Goal: Task Accomplishment & Management: Manage account settings

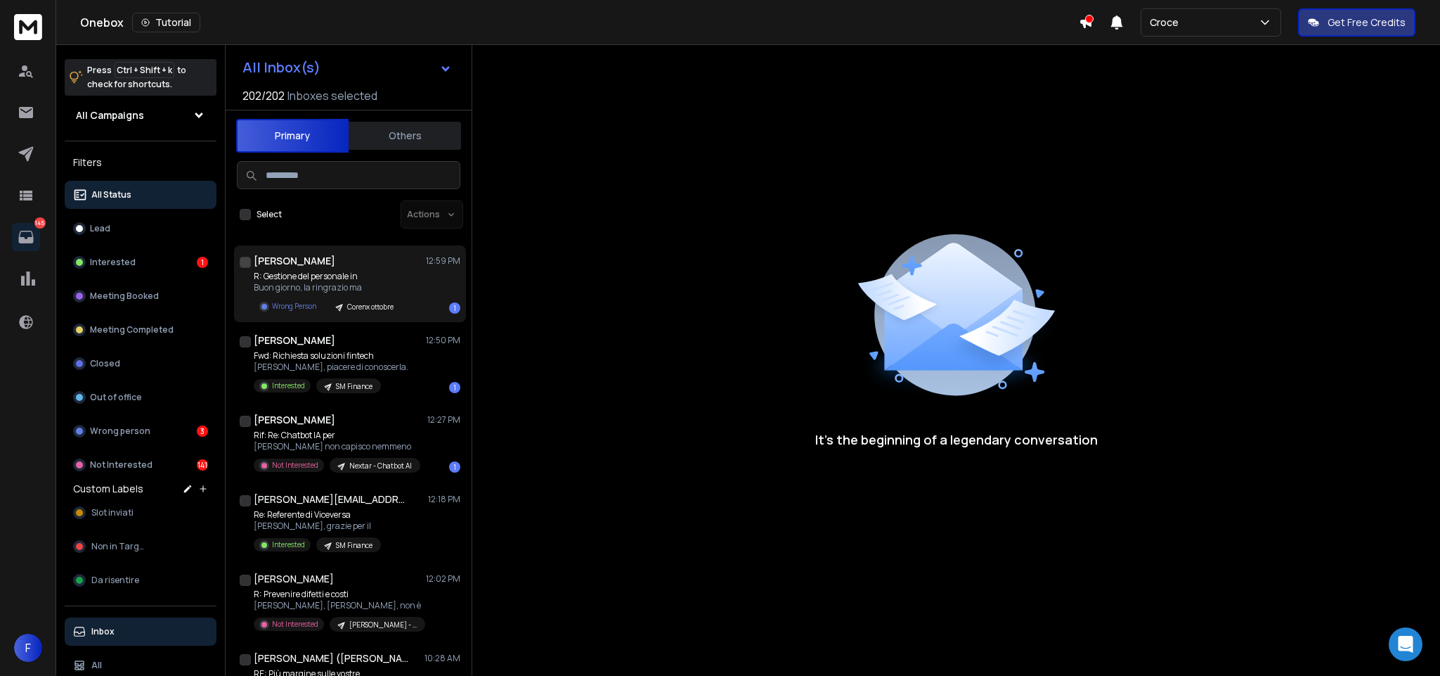
click at [399, 277] on p "R: Gestione del personale in" at bounding box center [328, 276] width 148 height 11
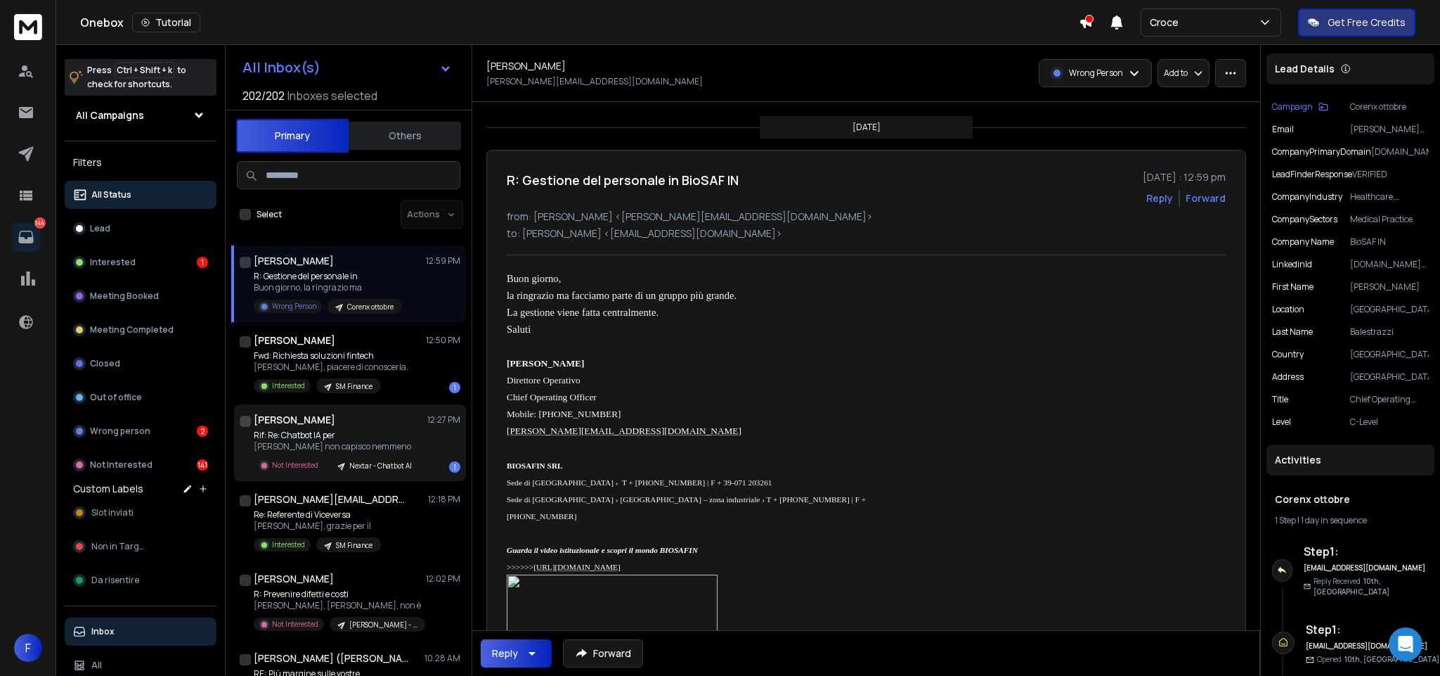
click at [395, 458] on div "Nextar - Chatbot AI" at bounding box center [375, 465] width 91 height 15
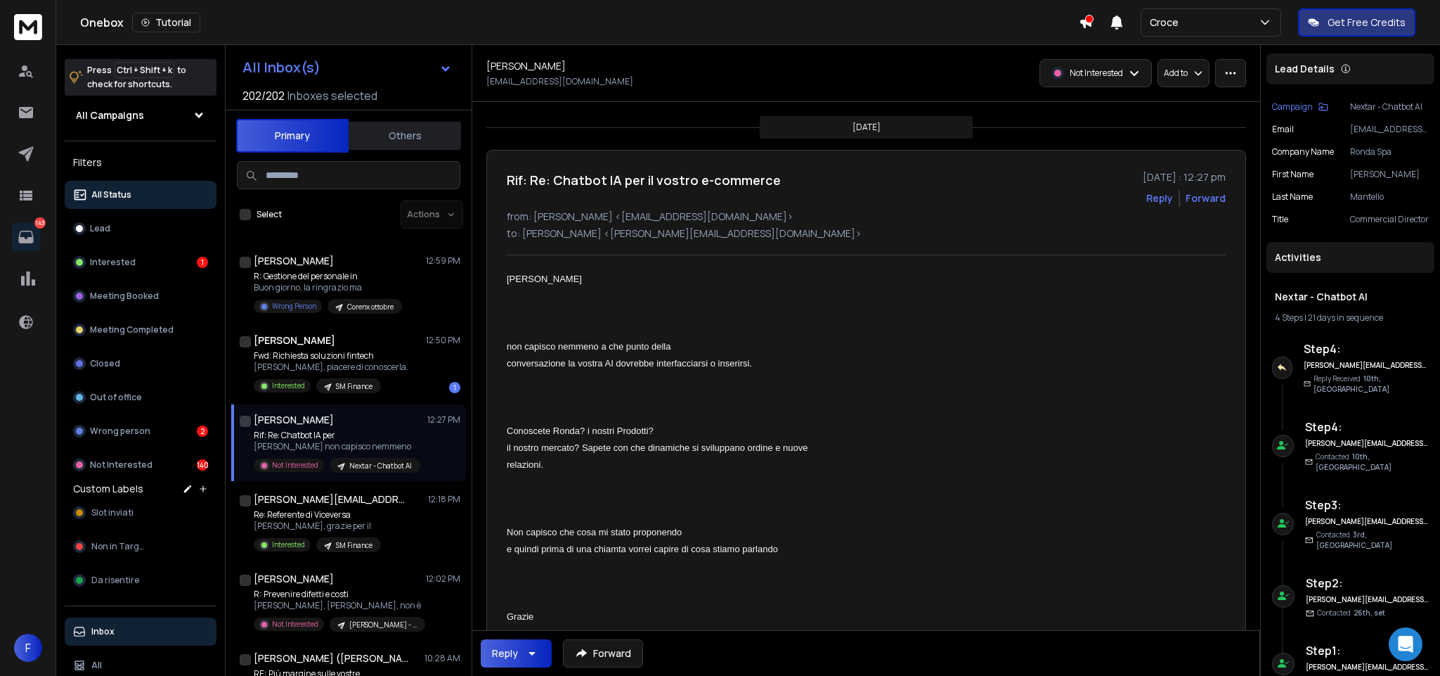
click at [1116, 72] on p "Not Interested" at bounding box center [1096, 72] width 53 height 11
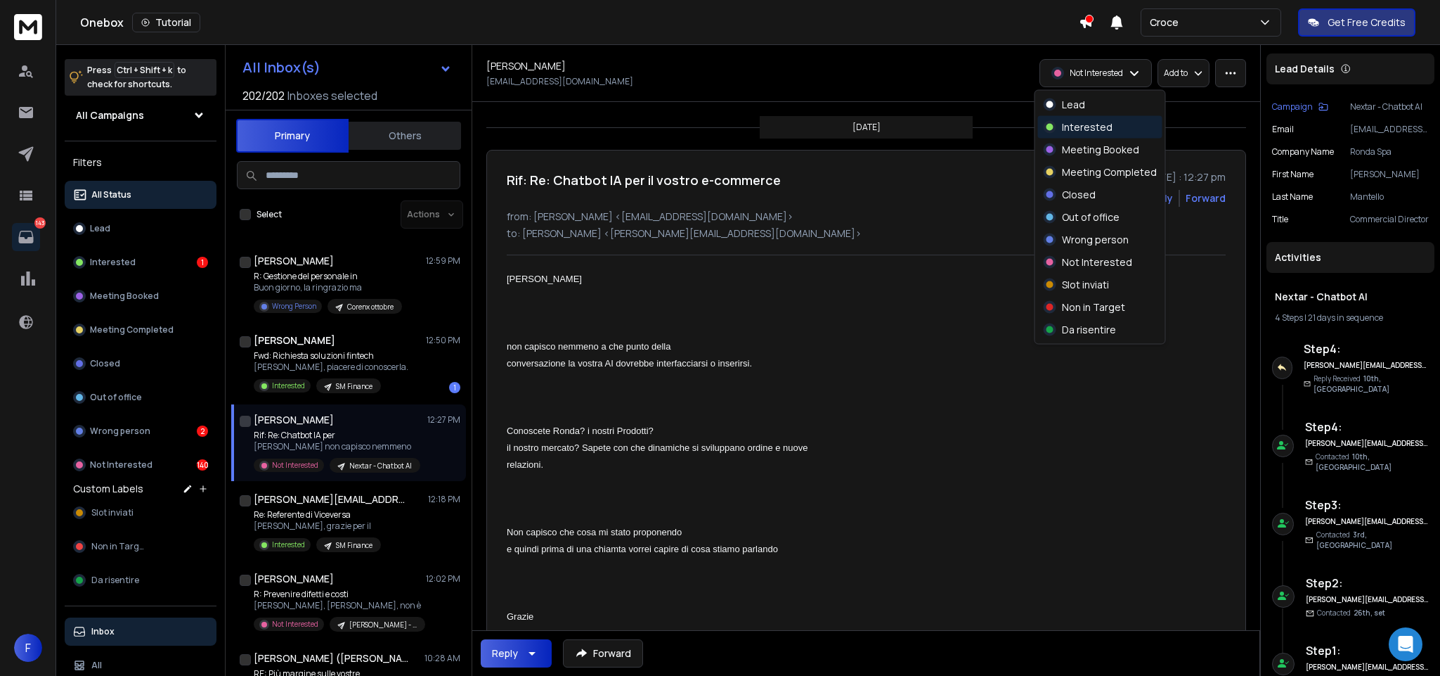
click at [1088, 122] on p "Interested" at bounding box center [1087, 127] width 51 height 14
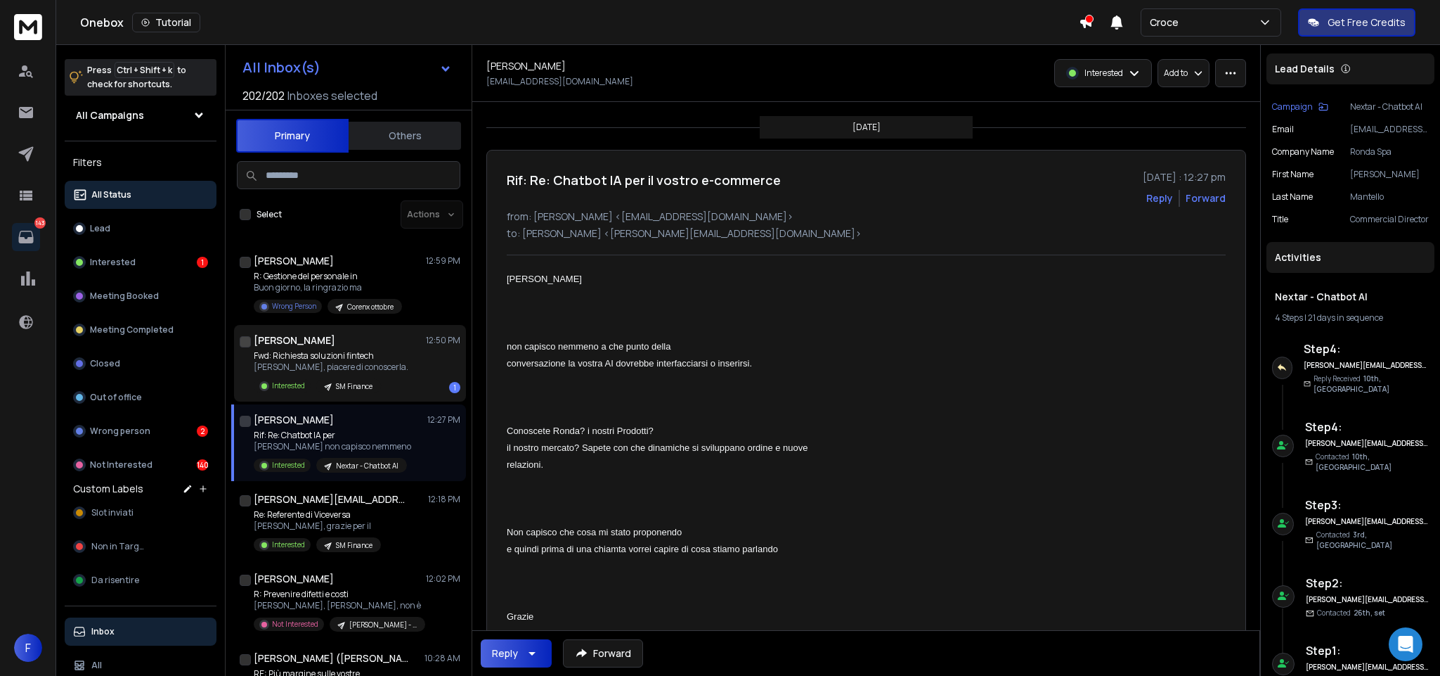
click at [401, 374] on div "Fwd: Richiesta soluzioni fintech Buongiorno Francesco, piacere di conoscerla. I…" at bounding box center [331, 371] width 155 height 43
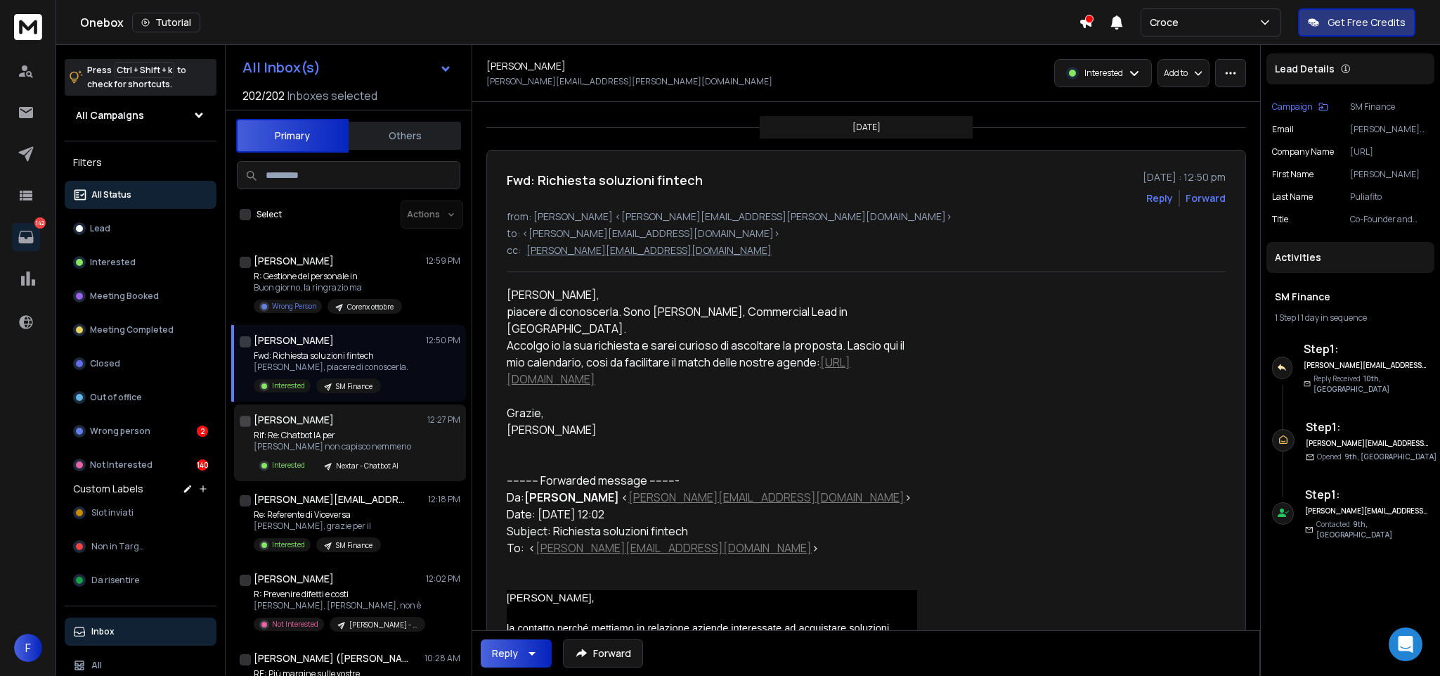
click at [363, 433] on p "Rif: Re: Chatbot IA per" at bounding box center [332, 434] width 157 height 11
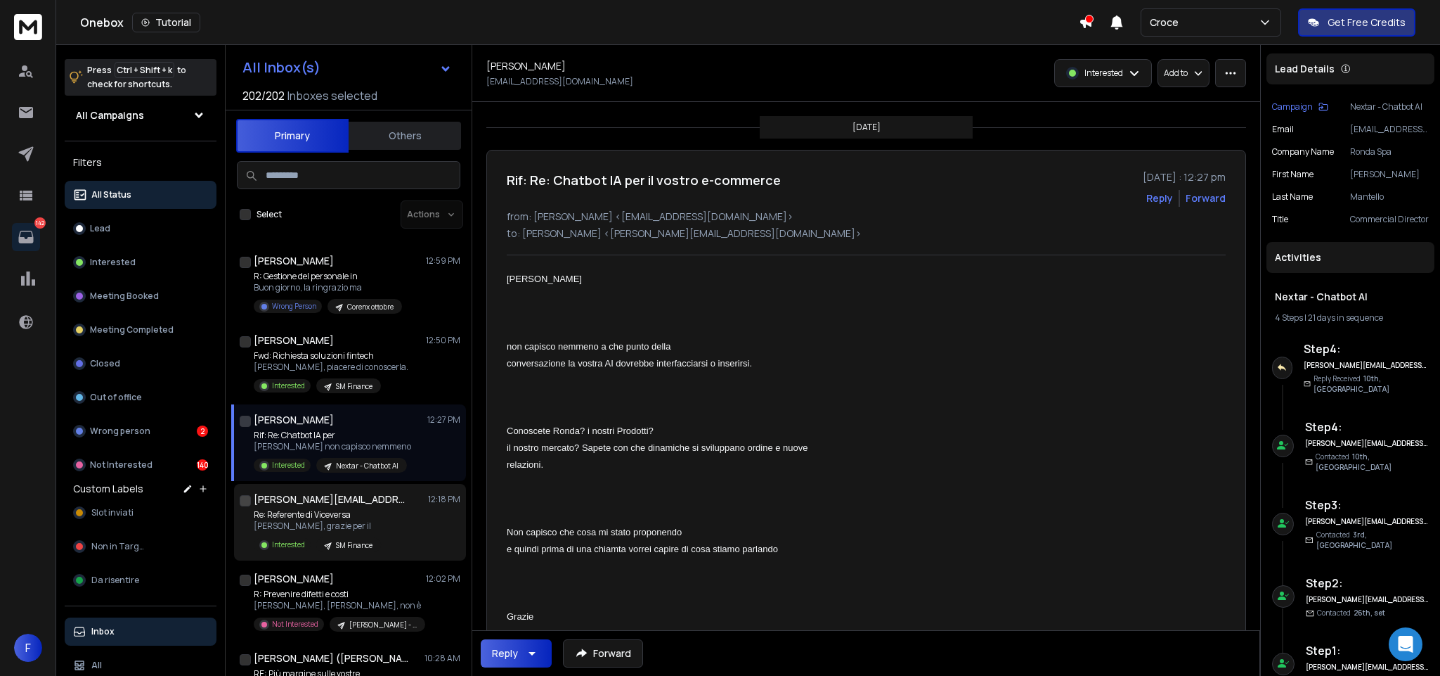
click at [373, 506] on div "francesco@goviceversa.com 12:18 PM Re: Referente di Viceversa Buongiorno France…" at bounding box center [357, 522] width 207 height 60
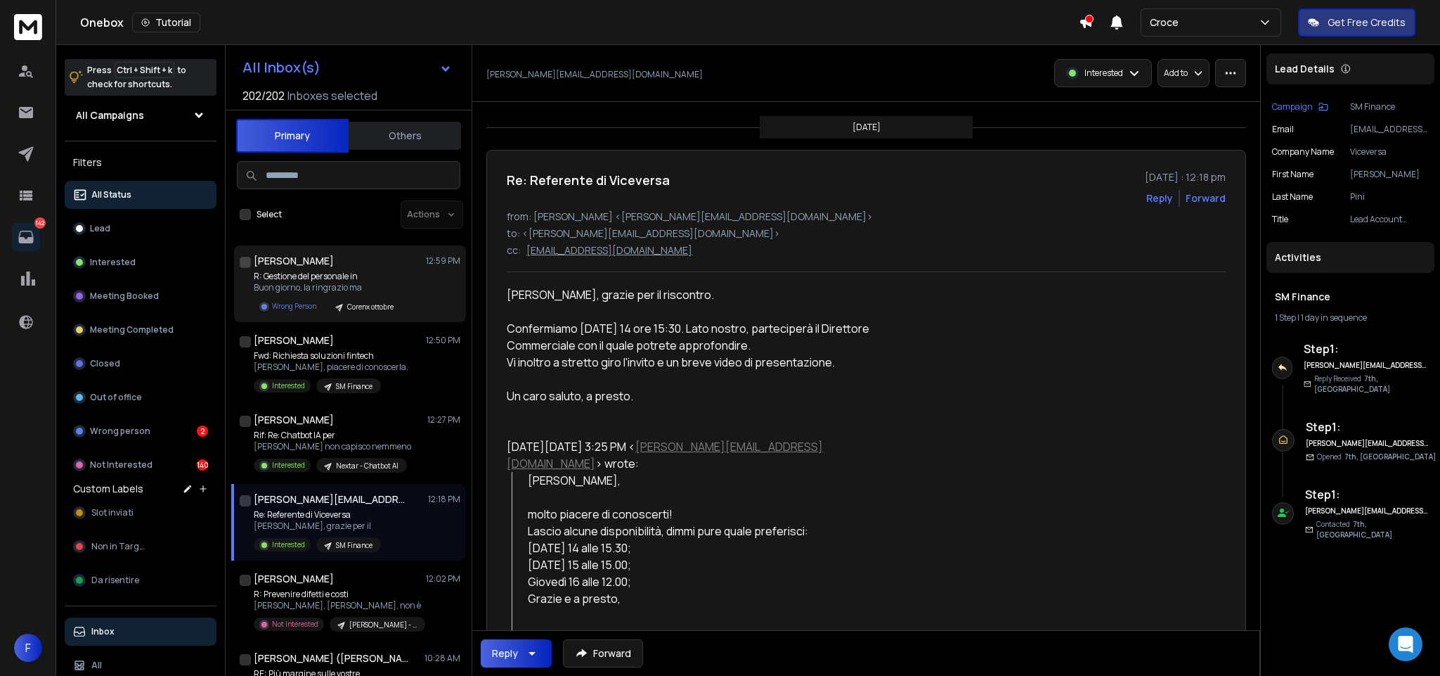
click at [424, 306] on div "R: Gestione del personale in Buon giorno, la ringrazio ma Wrong Person Corenx o…" at bounding box center [357, 292] width 207 height 43
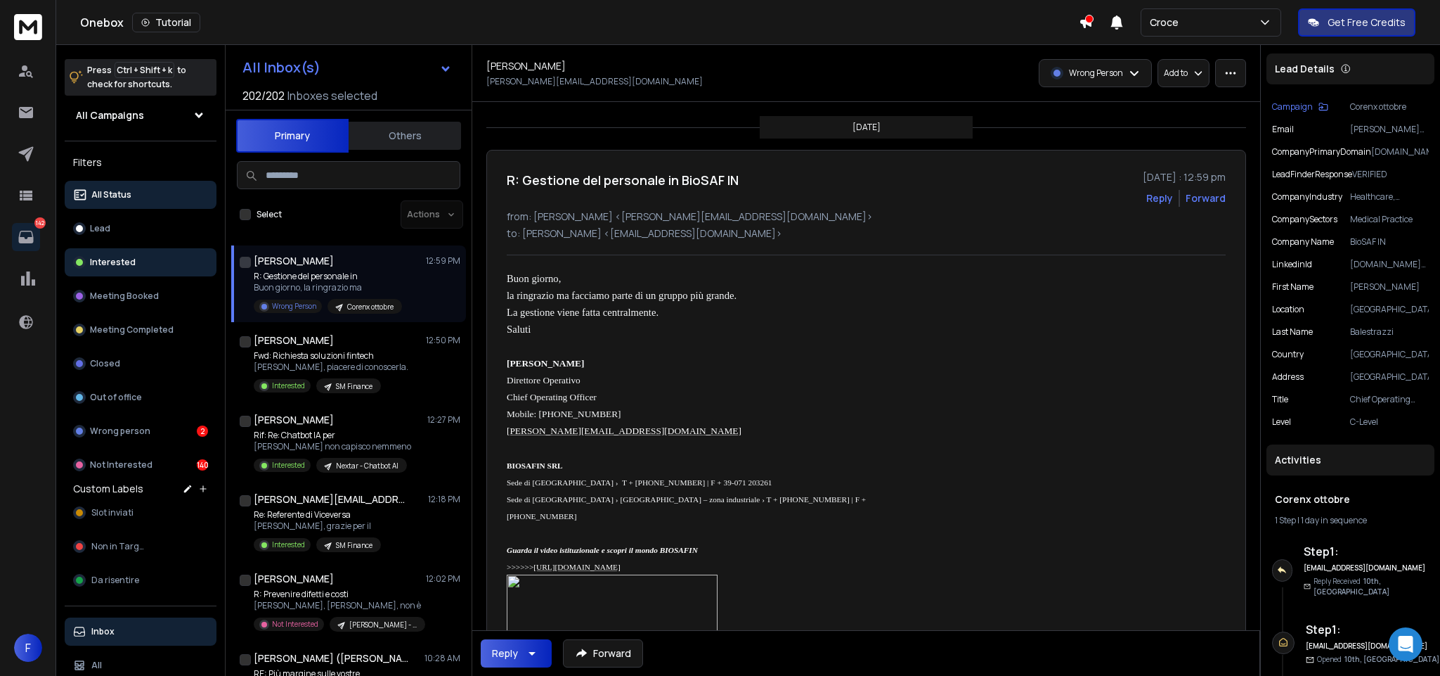
click at [152, 260] on button "Interested" at bounding box center [141, 262] width 152 height 28
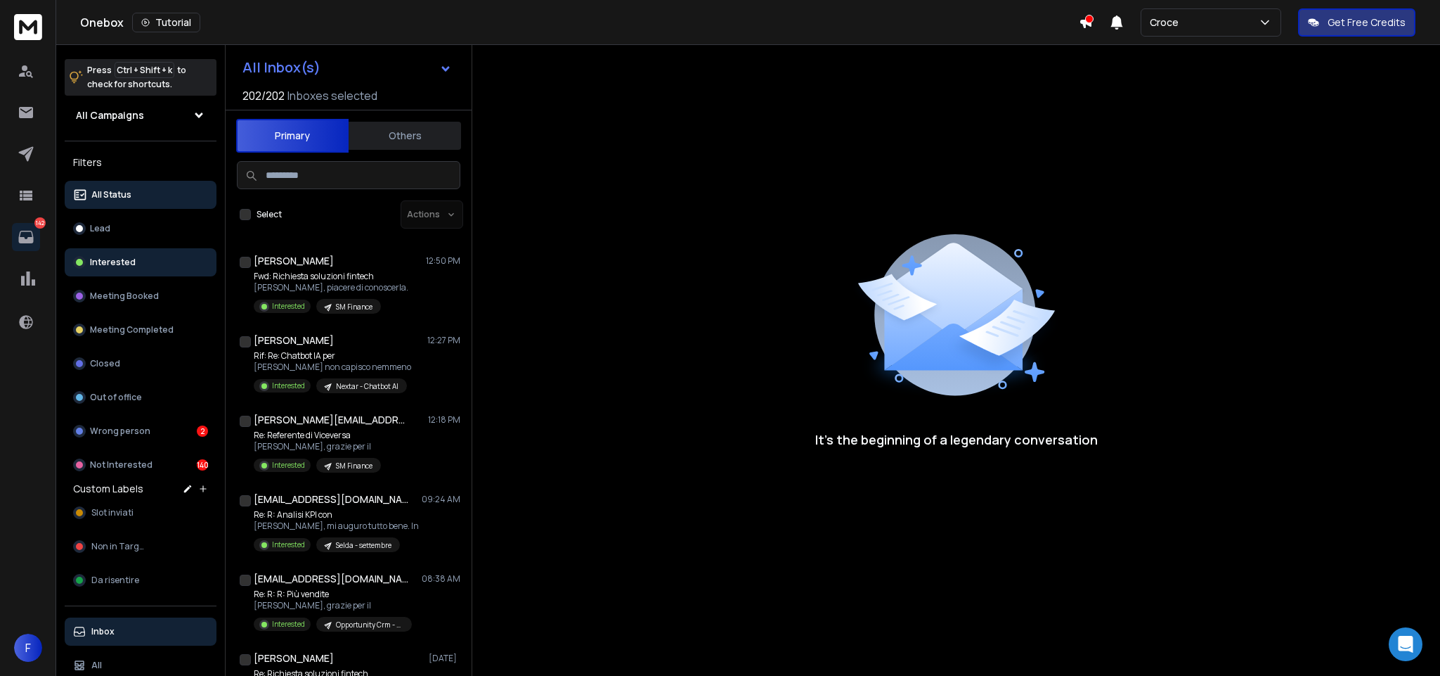
click at [176, 200] on button "All Status" at bounding box center [141, 195] width 152 height 28
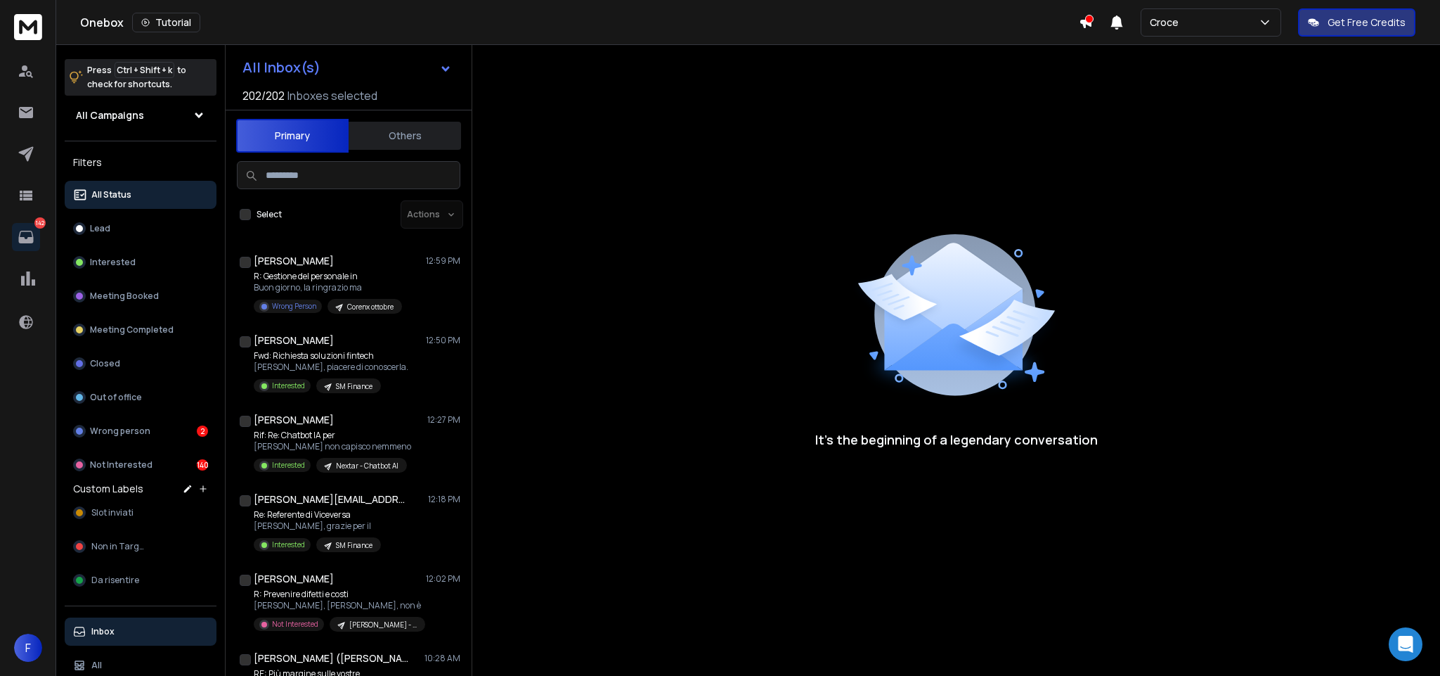
click at [308, 179] on input at bounding box center [349, 175] width 224 height 28
type input "**********"
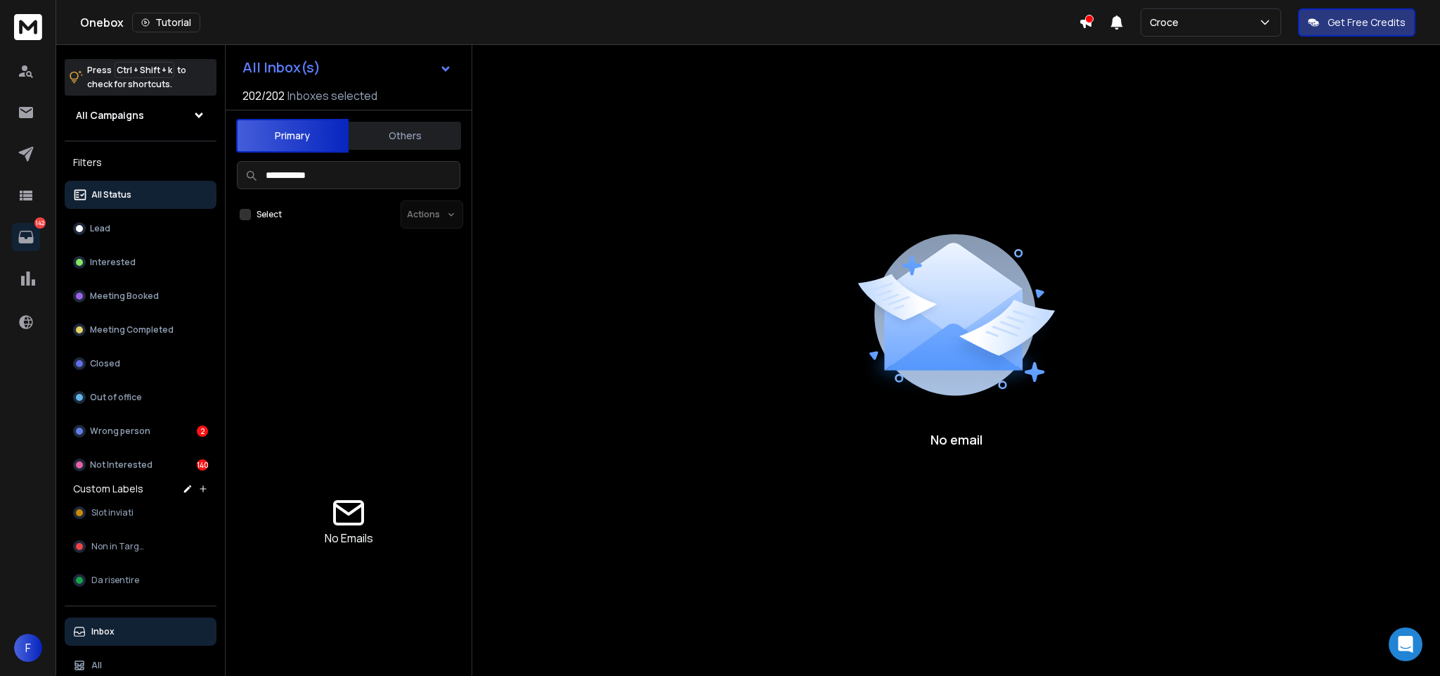
click at [342, 178] on input "**********" at bounding box center [349, 175] width 224 height 28
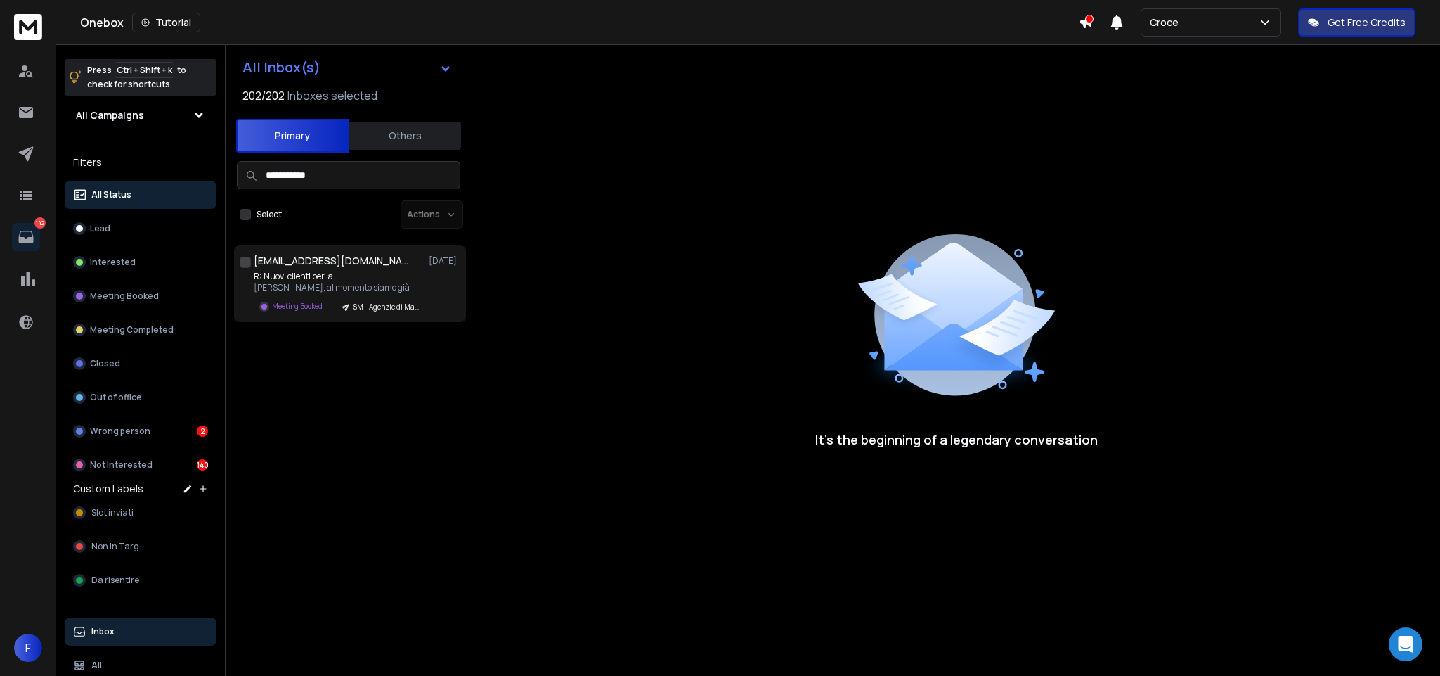
type input "**********"
click at [363, 287] on p "Buongiorno, al momento siamo già" at bounding box center [338, 287] width 169 height 11
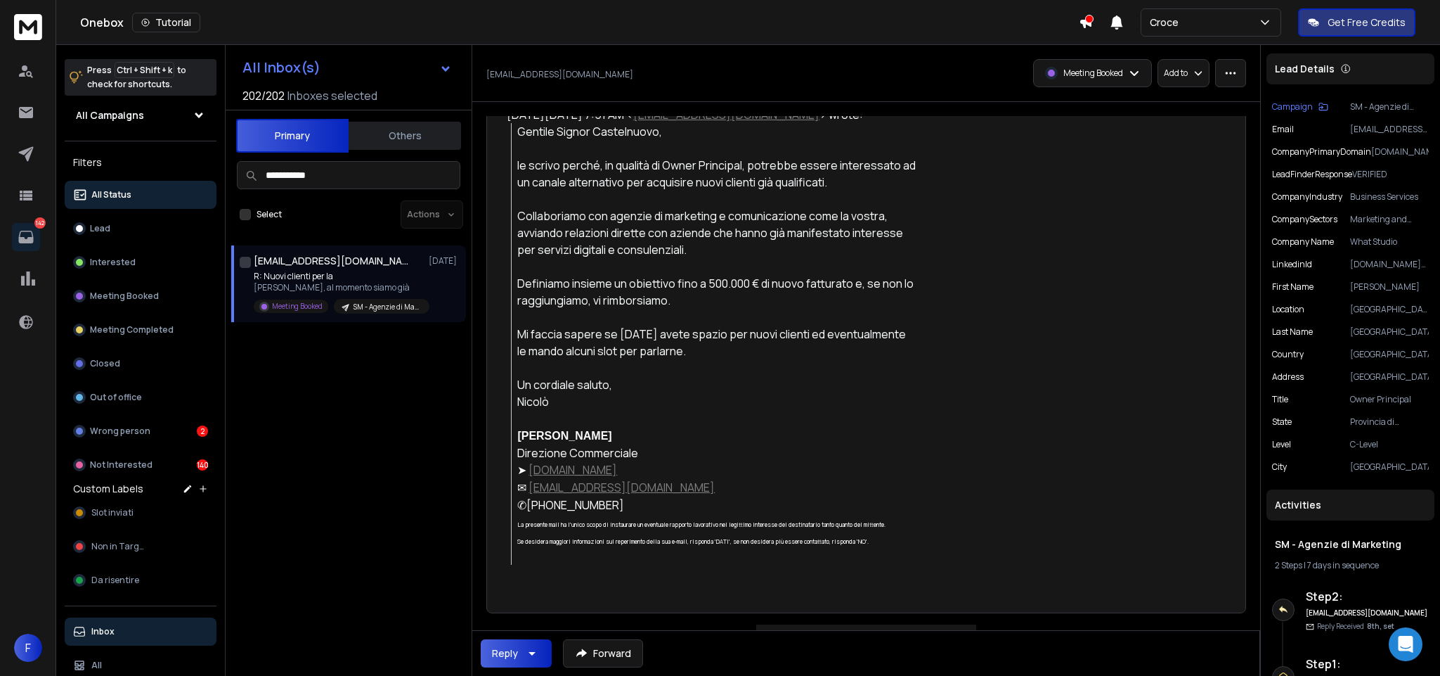
scroll to position [898, 0]
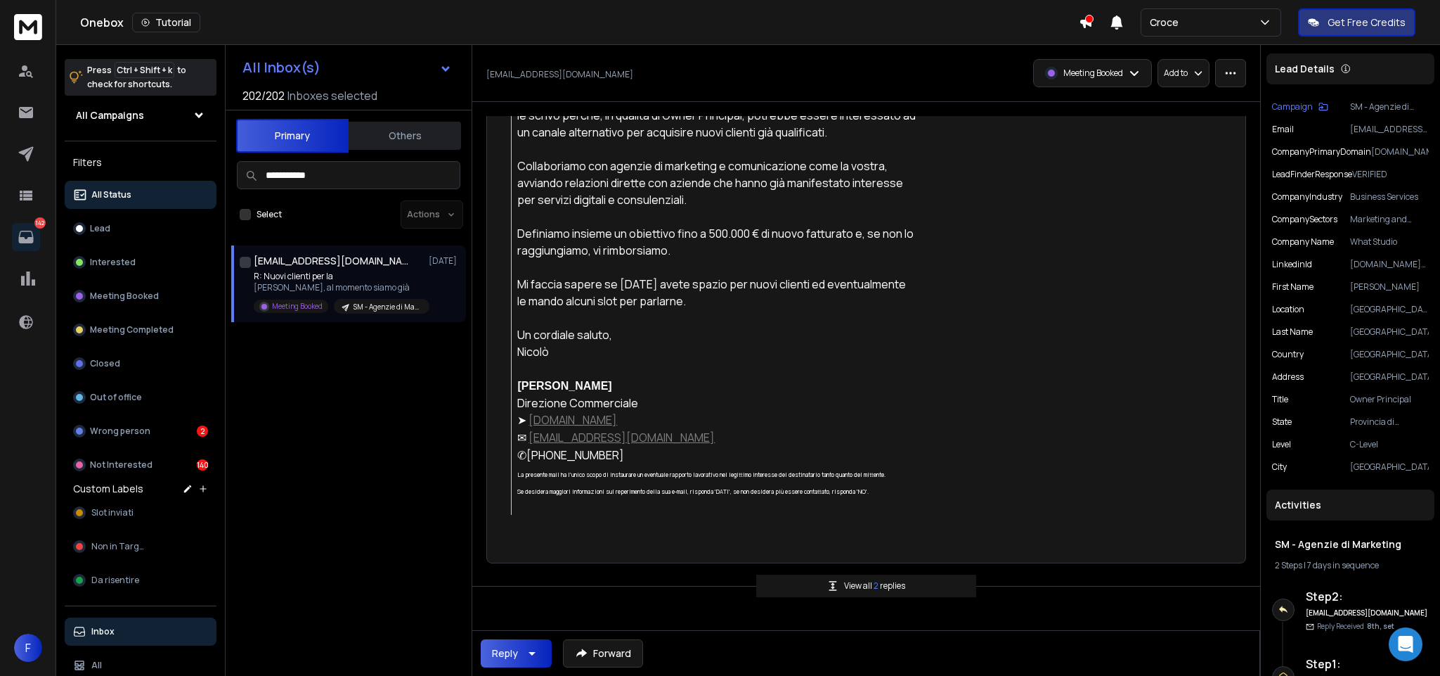
click at [928, 578] on div "View all 2 replies" at bounding box center [866, 585] width 220 height 22
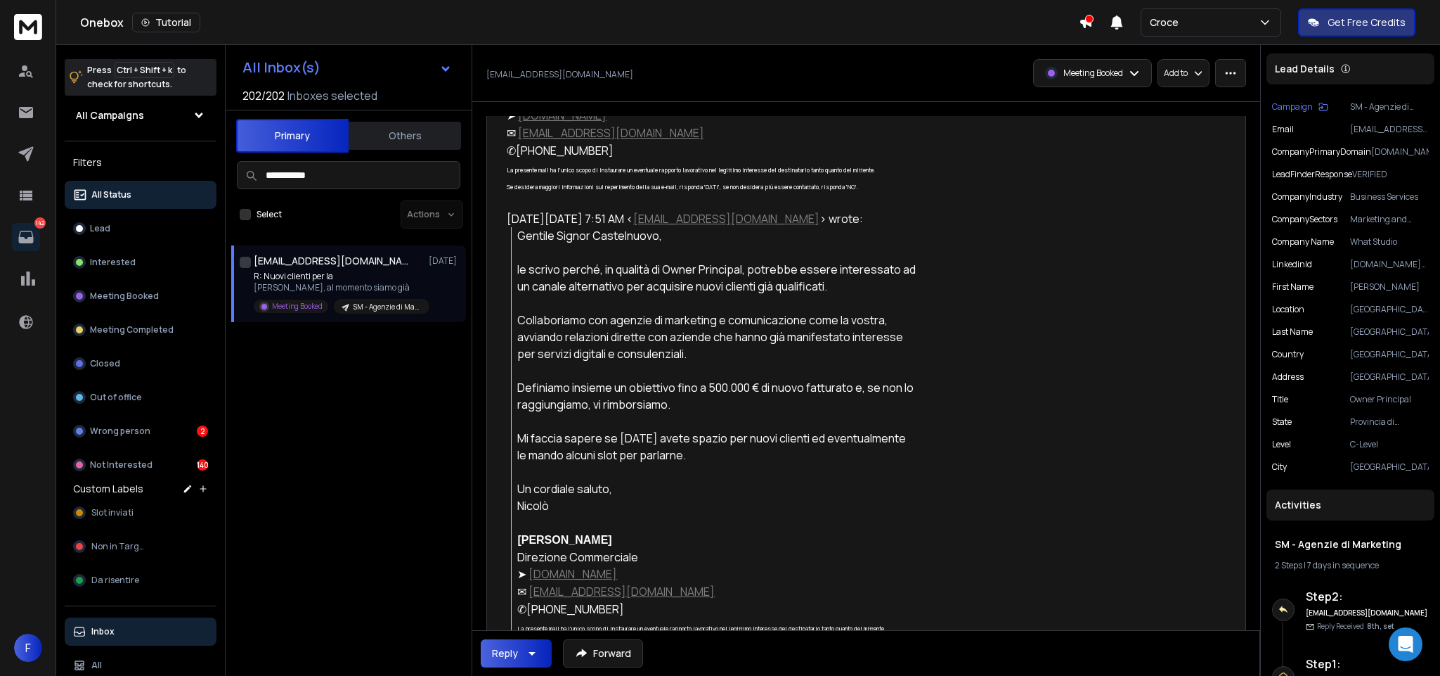
scroll to position [0, 0]
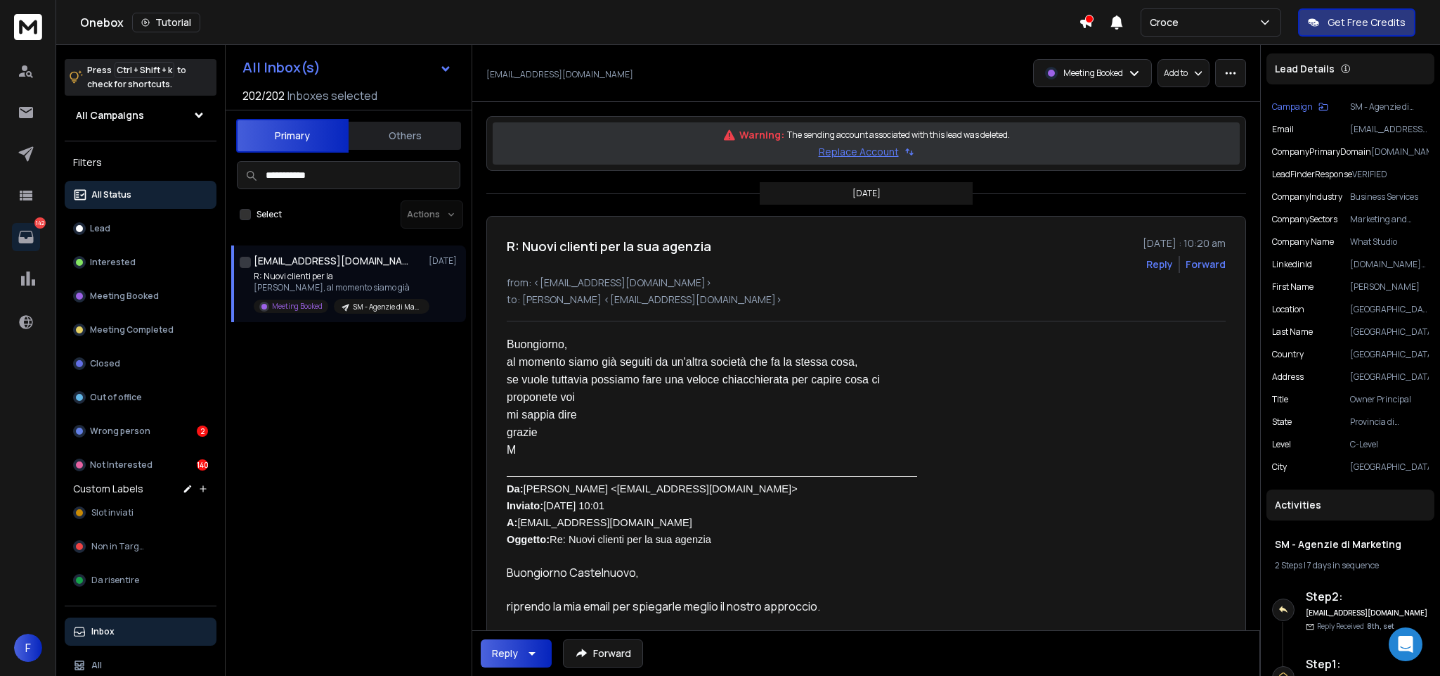
click at [165, 188] on button "All Status" at bounding box center [141, 195] width 152 height 28
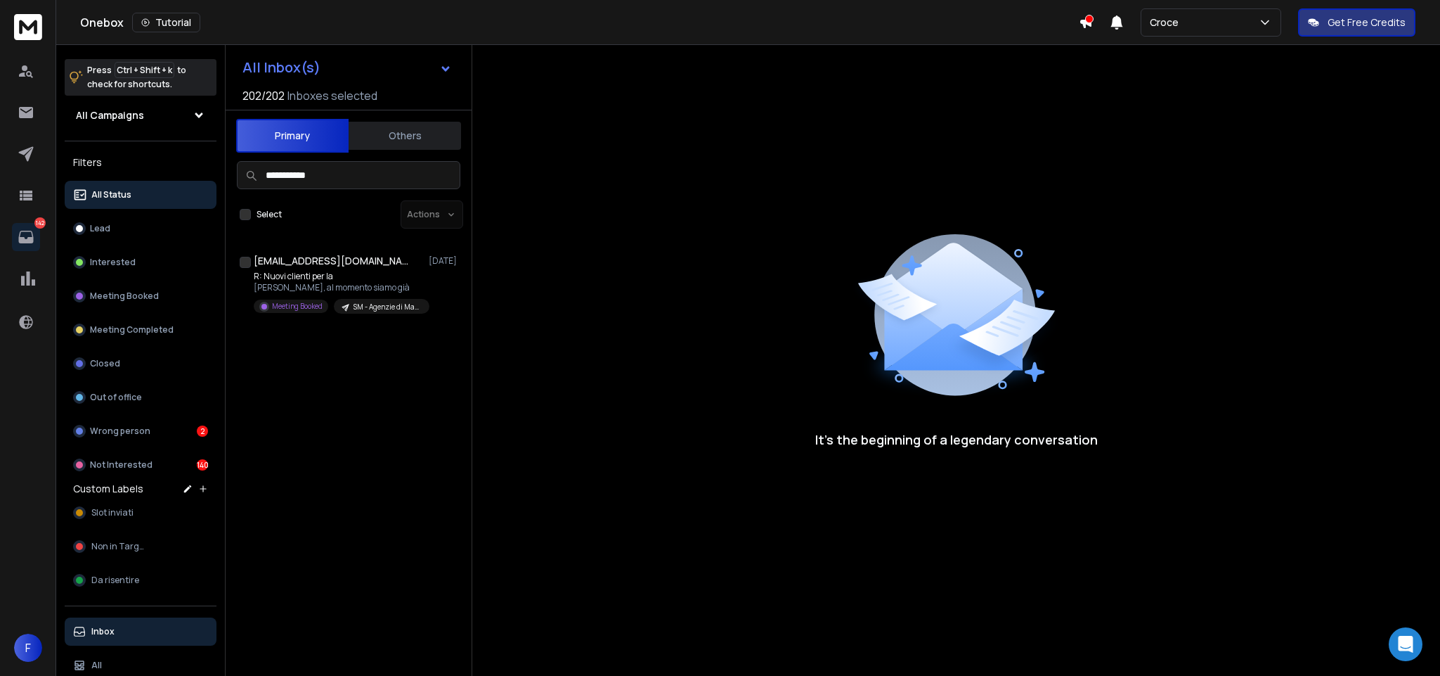
click at [309, 183] on input "**********" at bounding box center [349, 175] width 224 height 28
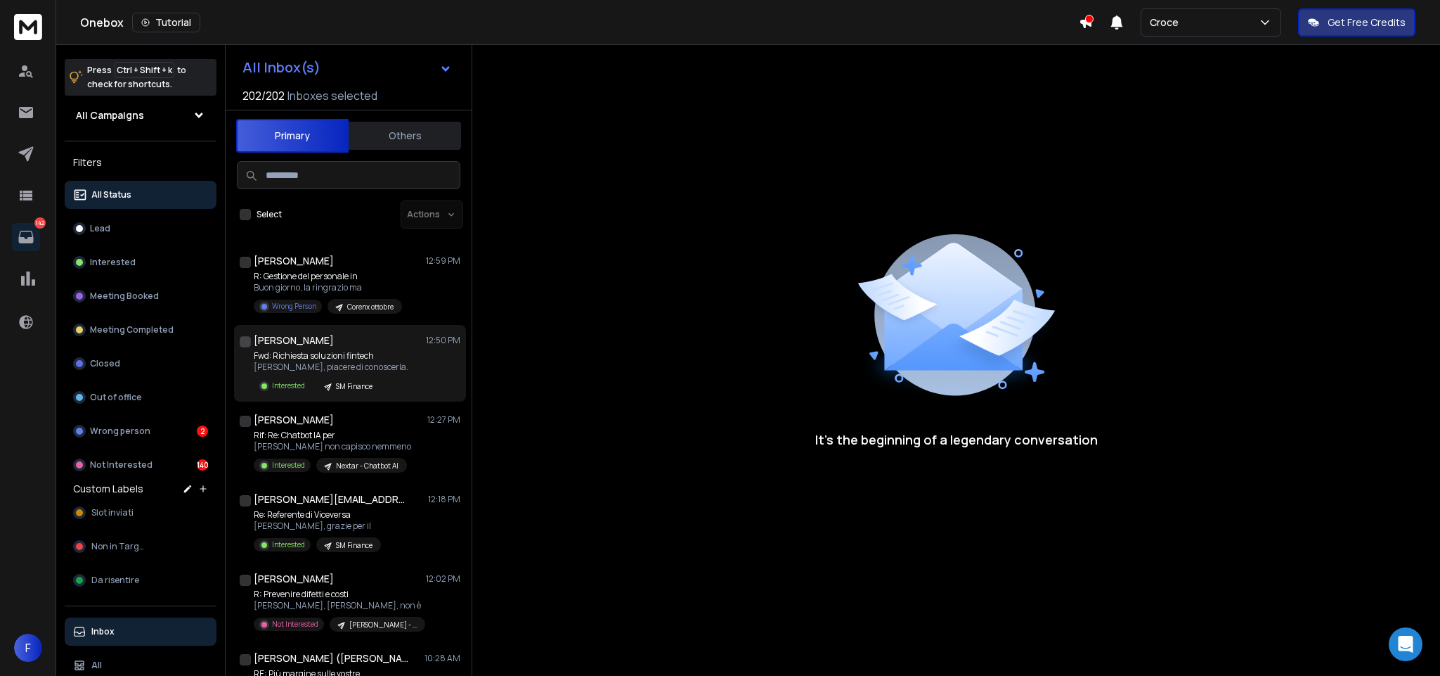
click at [399, 365] on p "[PERSON_NAME], piacere di conoscerla." at bounding box center [331, 366] width 155 height 11
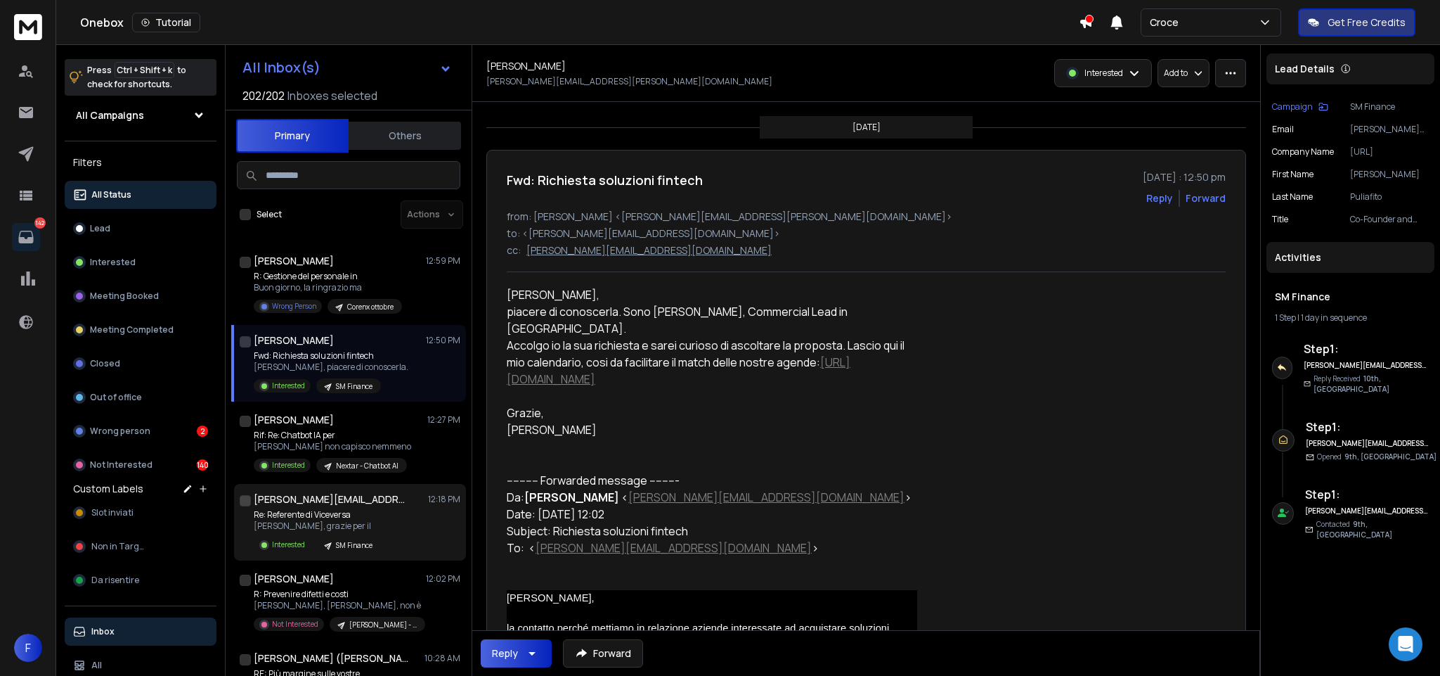
click at [399, 500] on div "francesco@goviceversa.com 12:18 PM" at bounding box center [357, 499] width 207 height 14
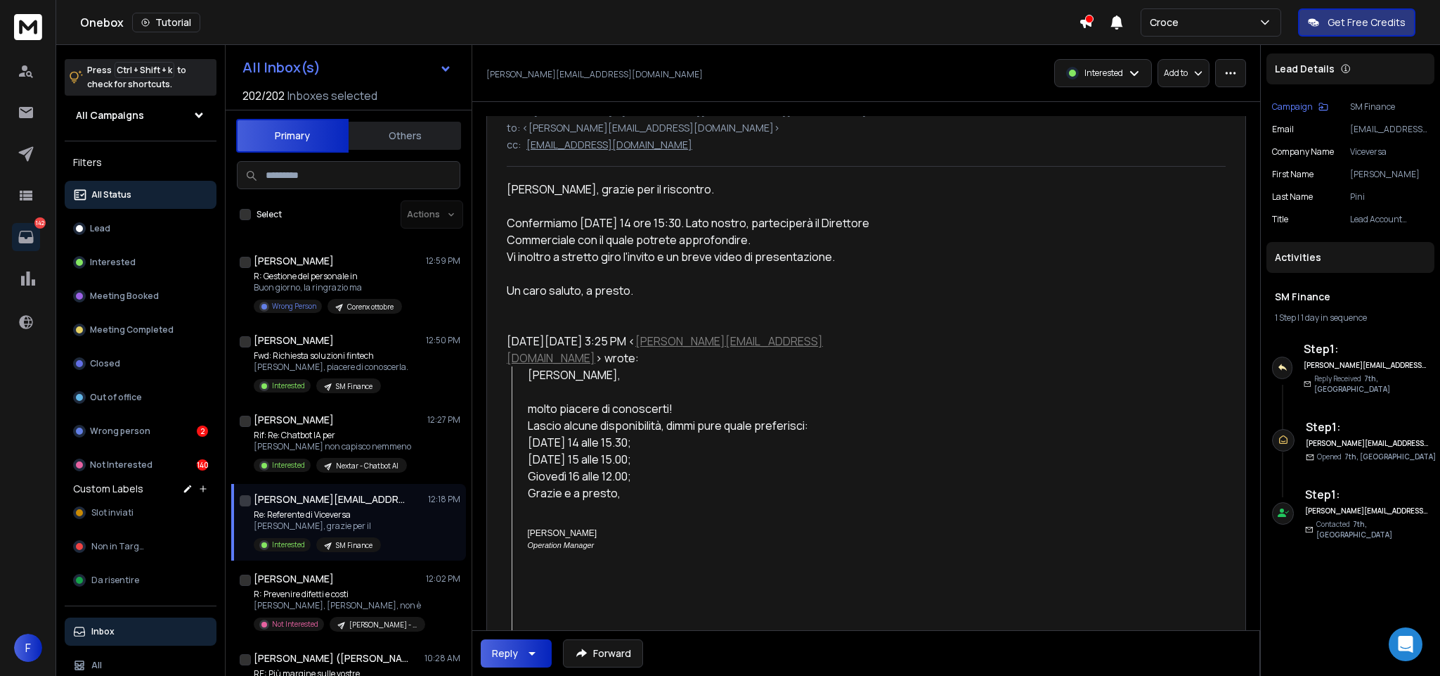
scroll to position [112, 0]
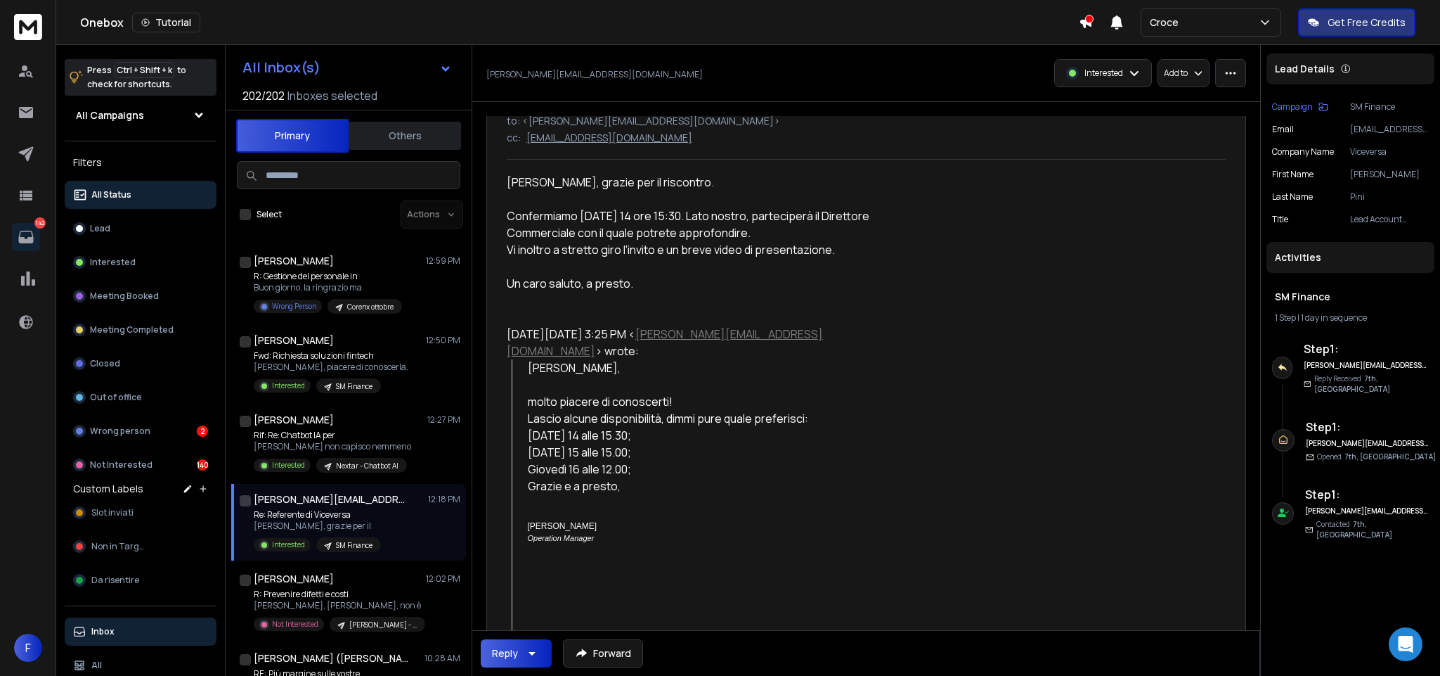
drag, startPoint x: 612, startPoint y: 510, endPoint x: 528, endPoint y: 508, distance: 83.7
click at [528, 519] on span "[PERSON_NAME]" at bounding box center [640, 525] width 225 height 13
copy span "[PERSON_NAME]"
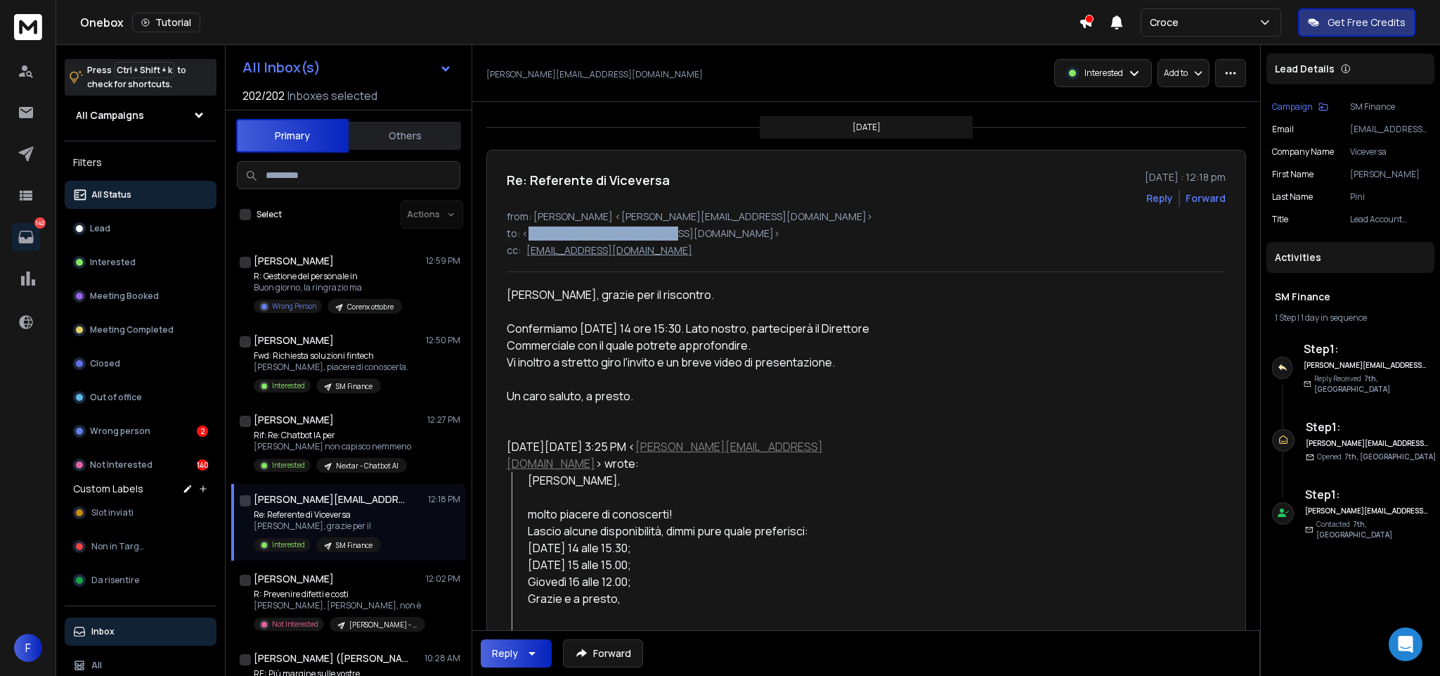
drag, startPoint x: 526, startPoint y: 121, endPoint x: 659, endPoint y: 233, distance: 173.6
click at [659, 233] on p "to: <francesco@goviceversa.com>" at bounding box center [866, 233] width 719 height 14
copy p "[PERSON_NAME][EMAIL_ADDRESS][DOMAIN_NAME]"
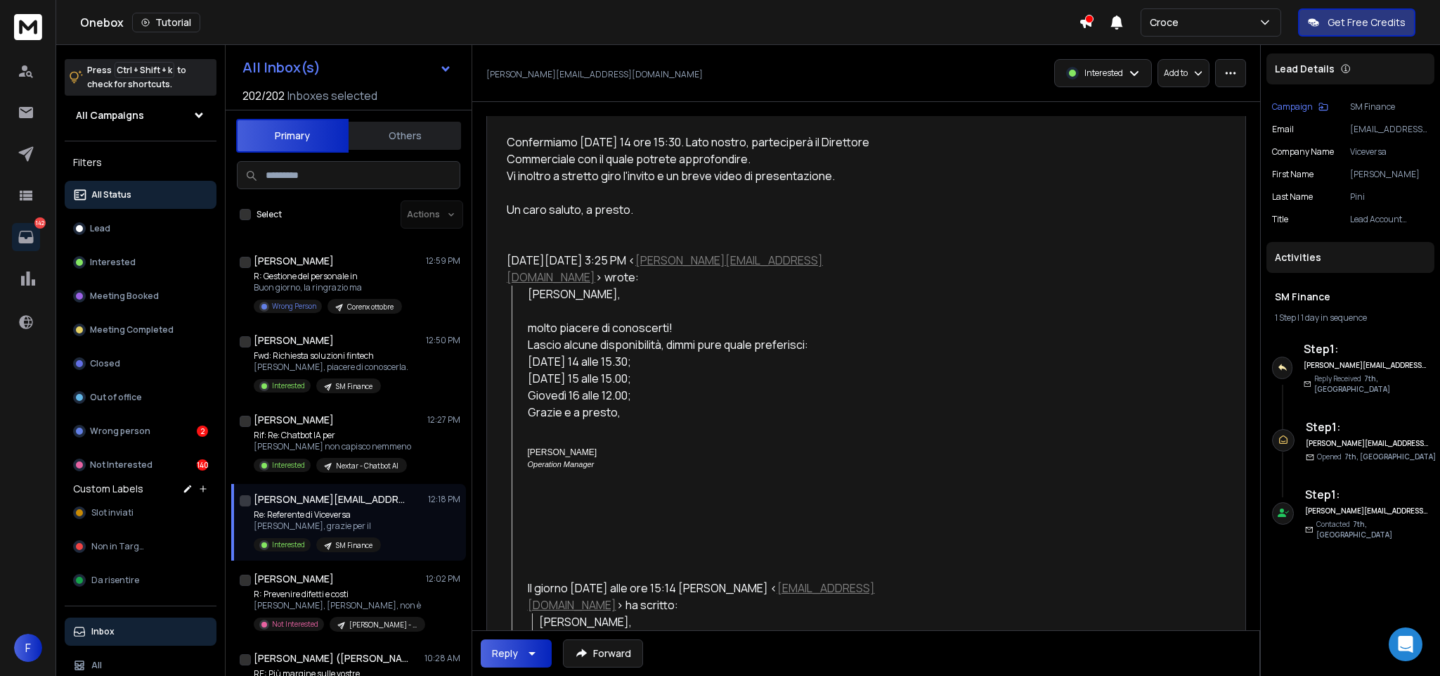
scroll to position [194, 0]
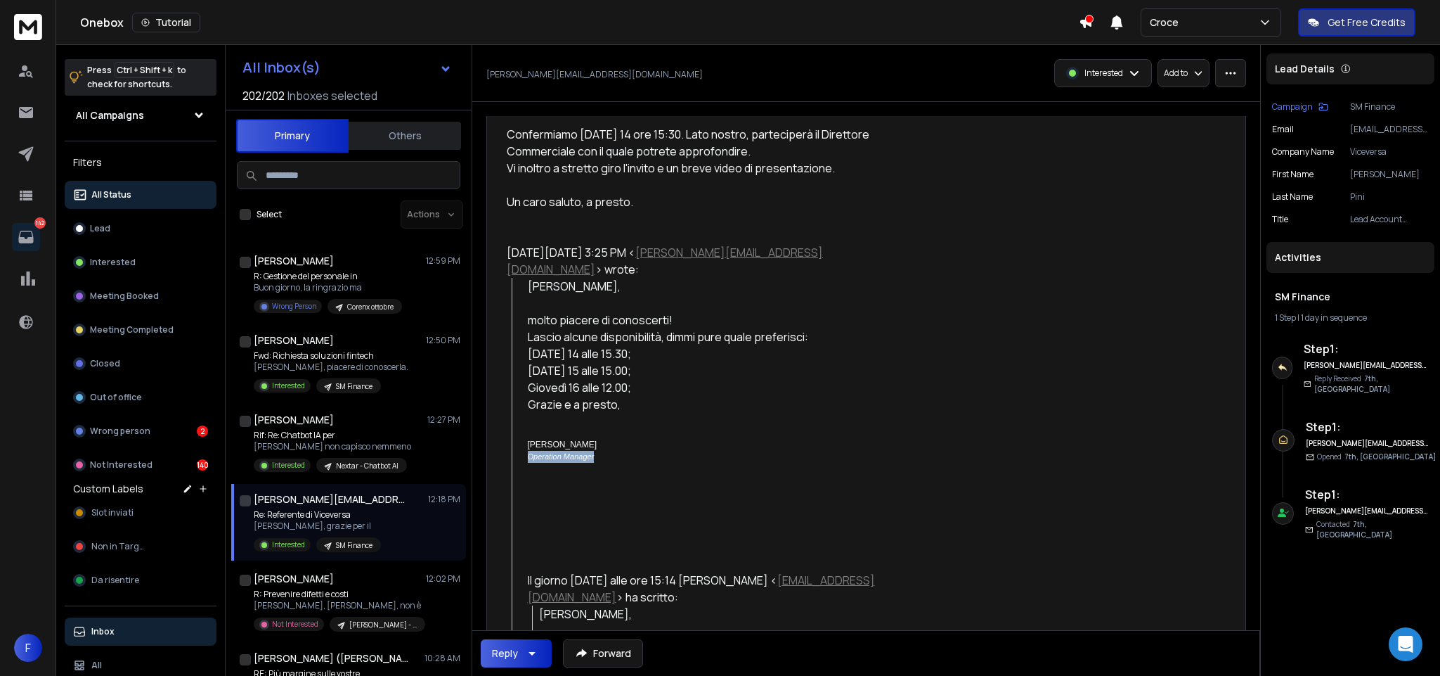
drag, startPoint x: 614, startPoint y: 439, endPoint x: 529, endPoint y: 441, distance: 85.1
click at [529, 451] on span "Operation Manager" at bounding box center [640, 457] width 225 height 12
copy em "Operation Manager"
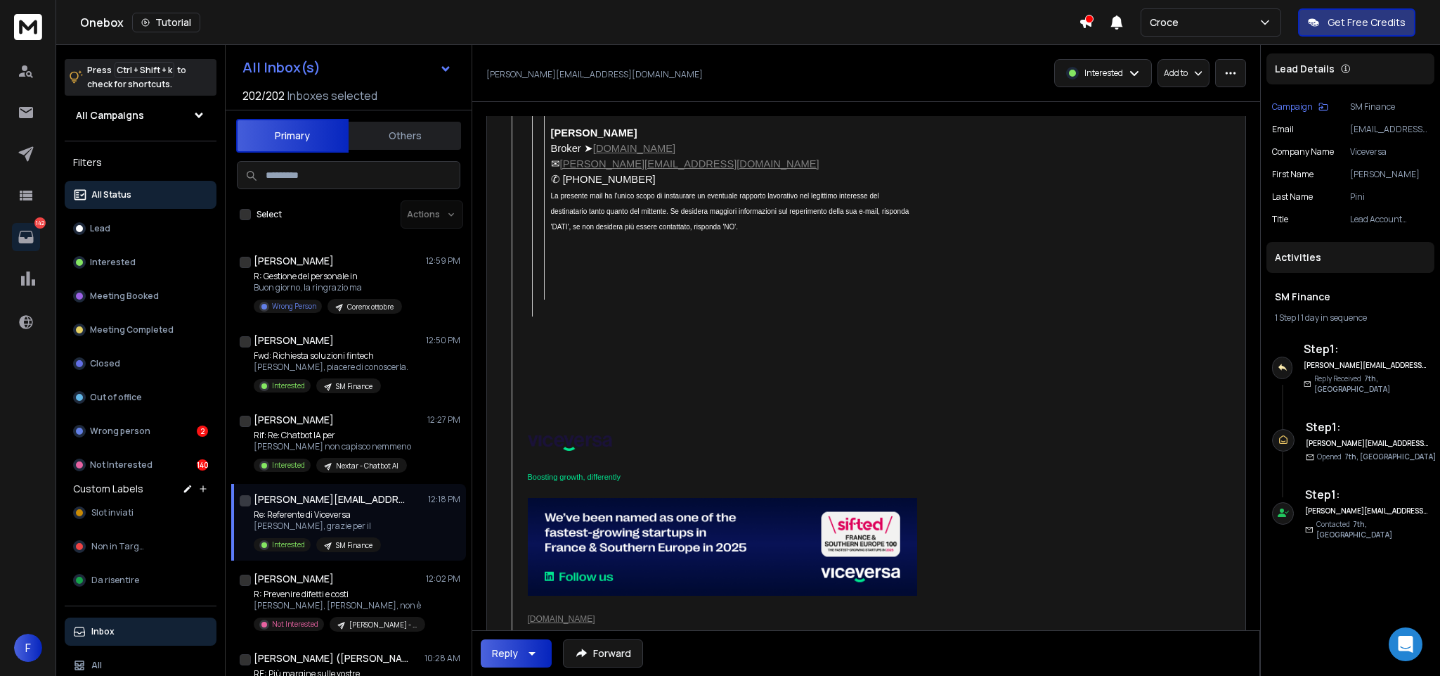
scroll to position [0, 0]
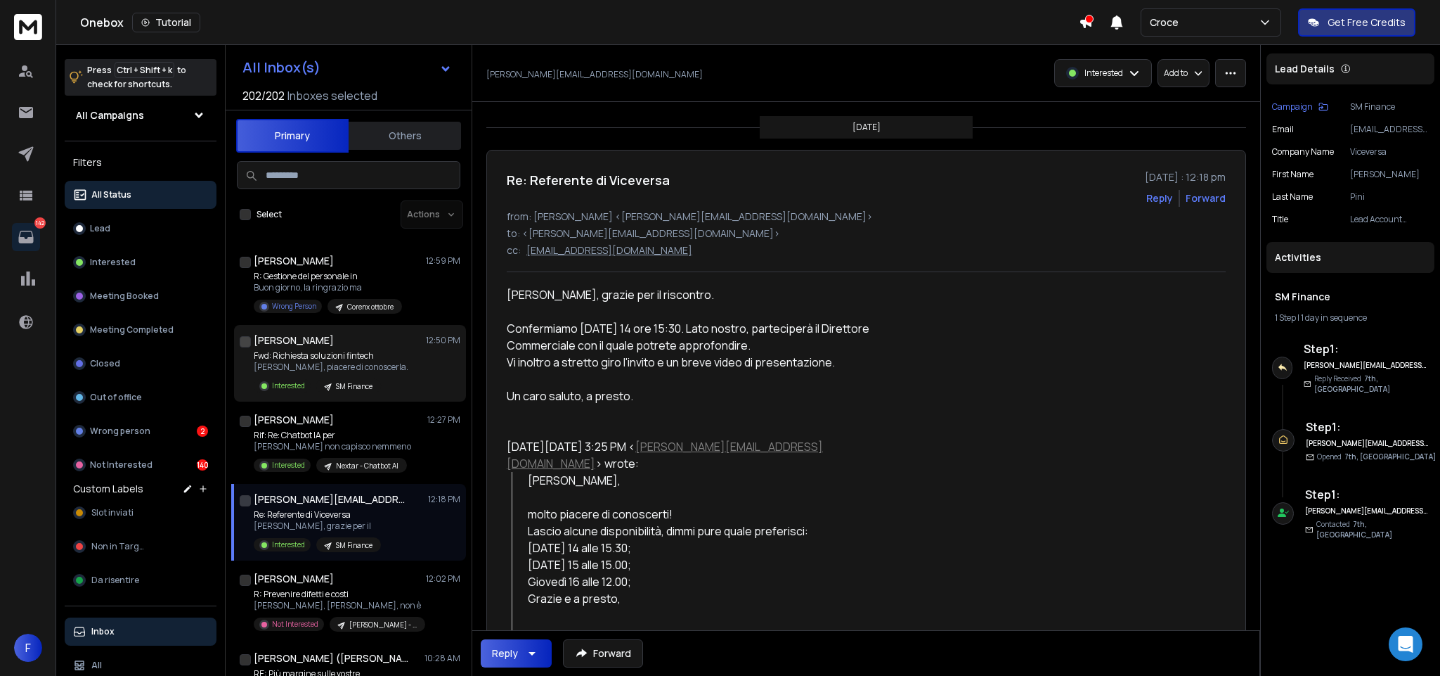
click at [393, 344] on div "Riccardo D'Iglio 12:50 PM" at bounding box center [357, 340] width 207 height 14
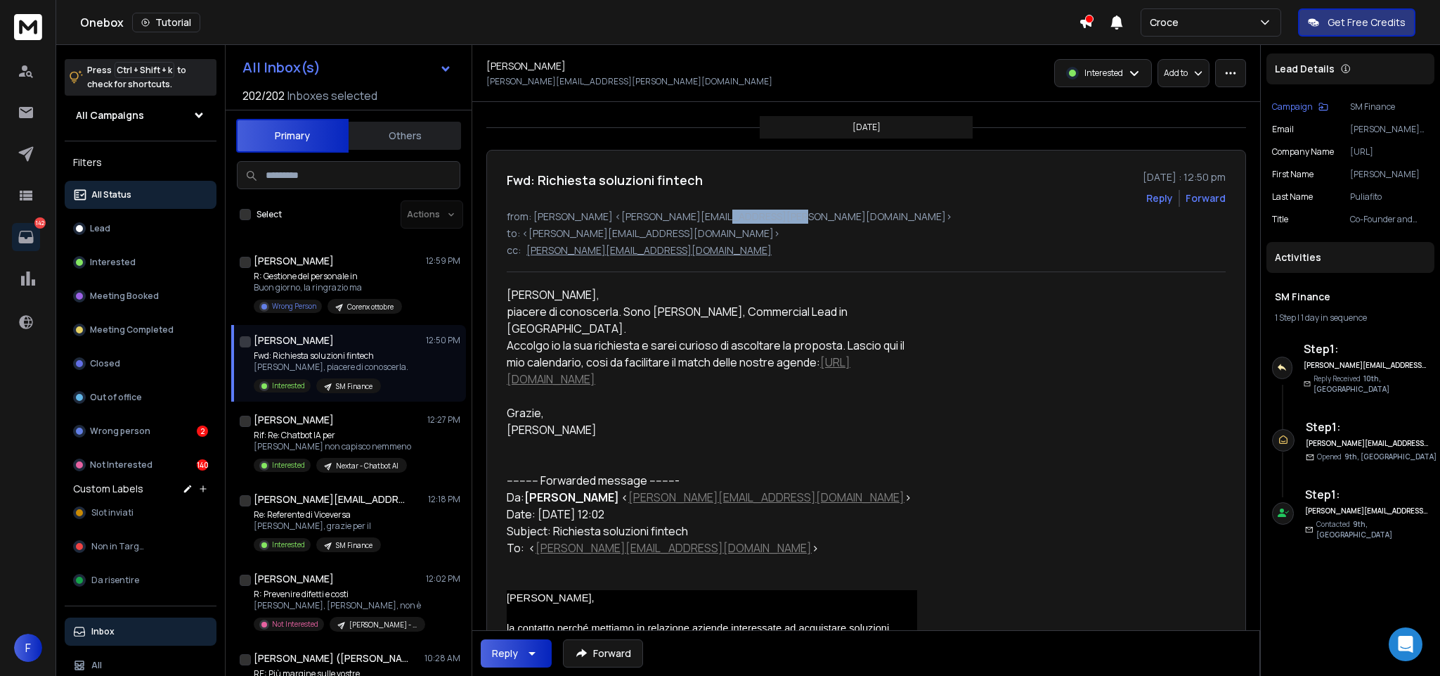
drag, startPoint x: 681, startPoint y: 217, endPoint x: 745, endPoint y: 224, distance: 64.4
click at [745, 224] on div "Fwd: Richiesta soluzioni fintech 10 October 2025 : 12:50 pm Reply Forward from:…" at bounding box center [866, 213] width 719 height 87
copy p "digitiamo.com"
click at [161, 306] on button "Meeting Booked" at bounding box center [141, 296] width 152 height 28
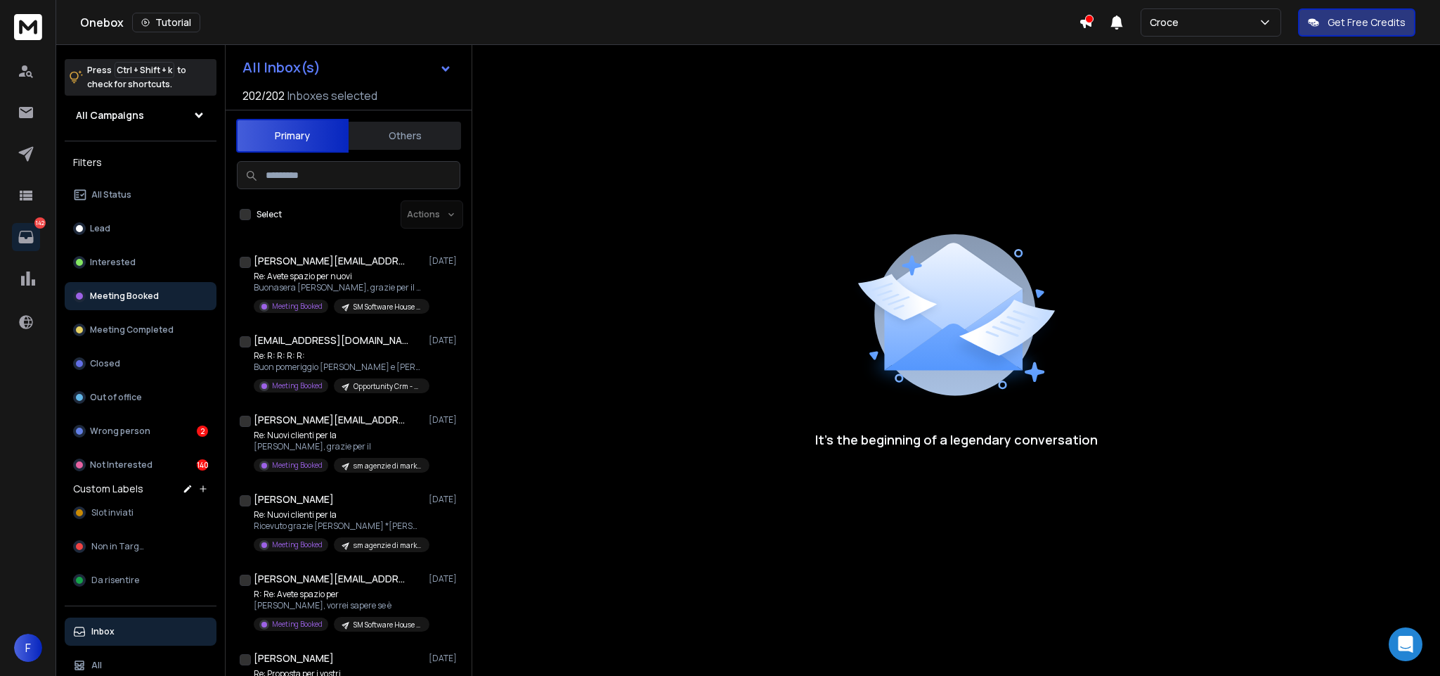
click at [446, 300] on div "Re: Avete spazio per nuovi Buonasera Sabrina, grazie per il riscontro Meeting B…" at bounding box center [357, 292] width 207 height 43
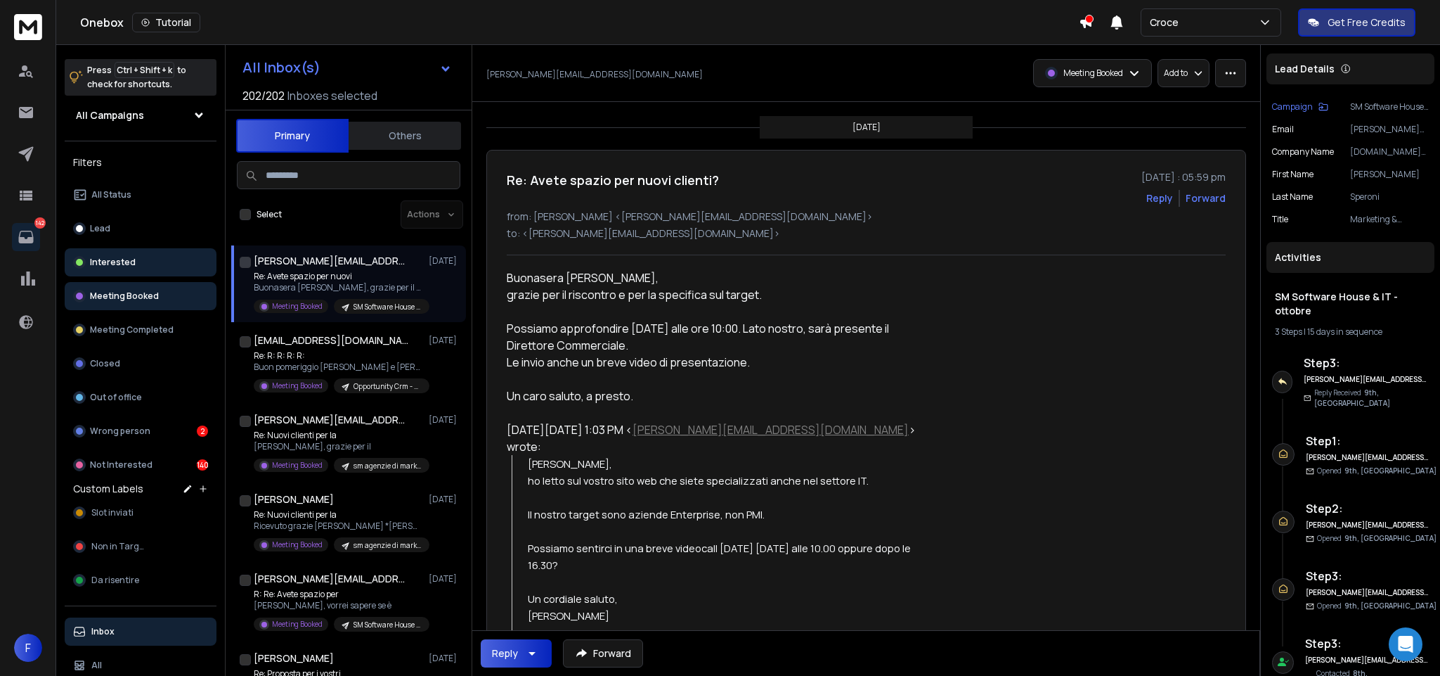
click at [119, 270] on button "Interested" at bounding box center [141, 262] width 152 height 28
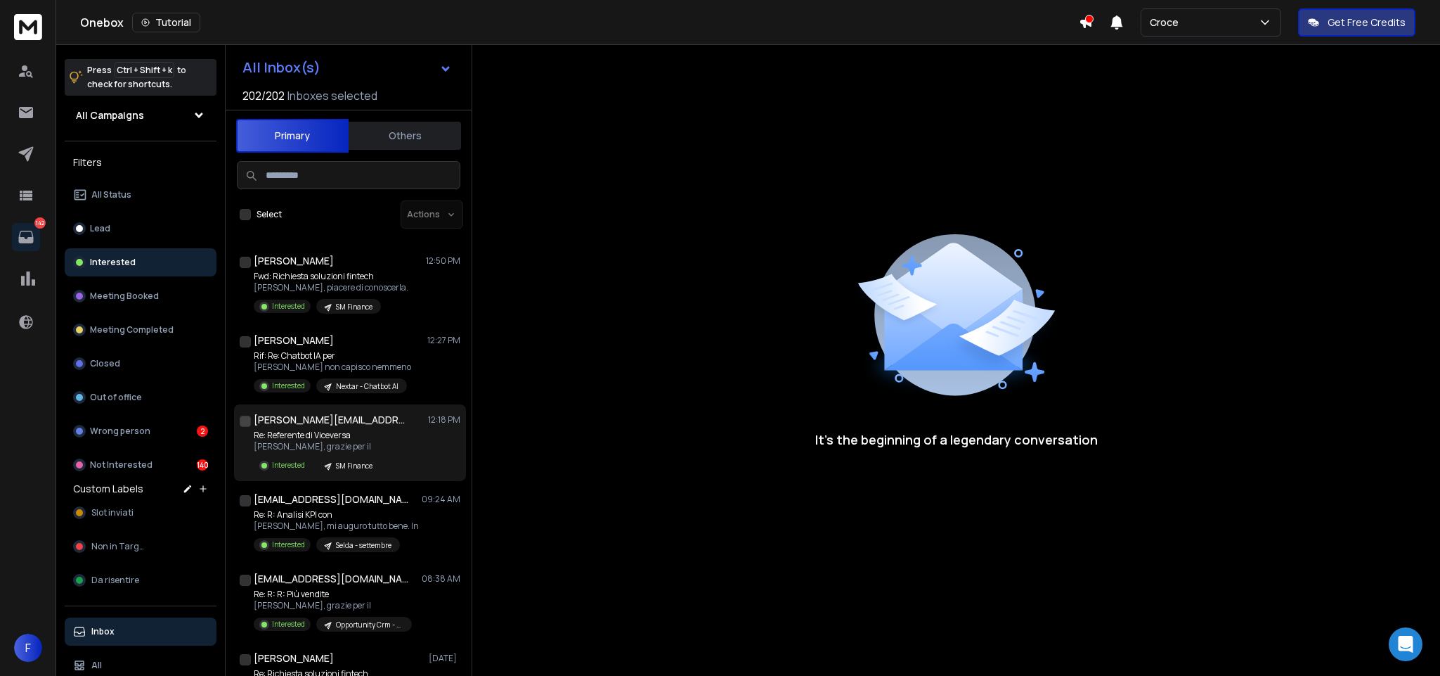
click at [427, 455] on div "Re: Referente di Viceversa Buongiorno Francesco, grazie per il Interested SM Fi…" at bounding box center [357, 450] width 207 height 43
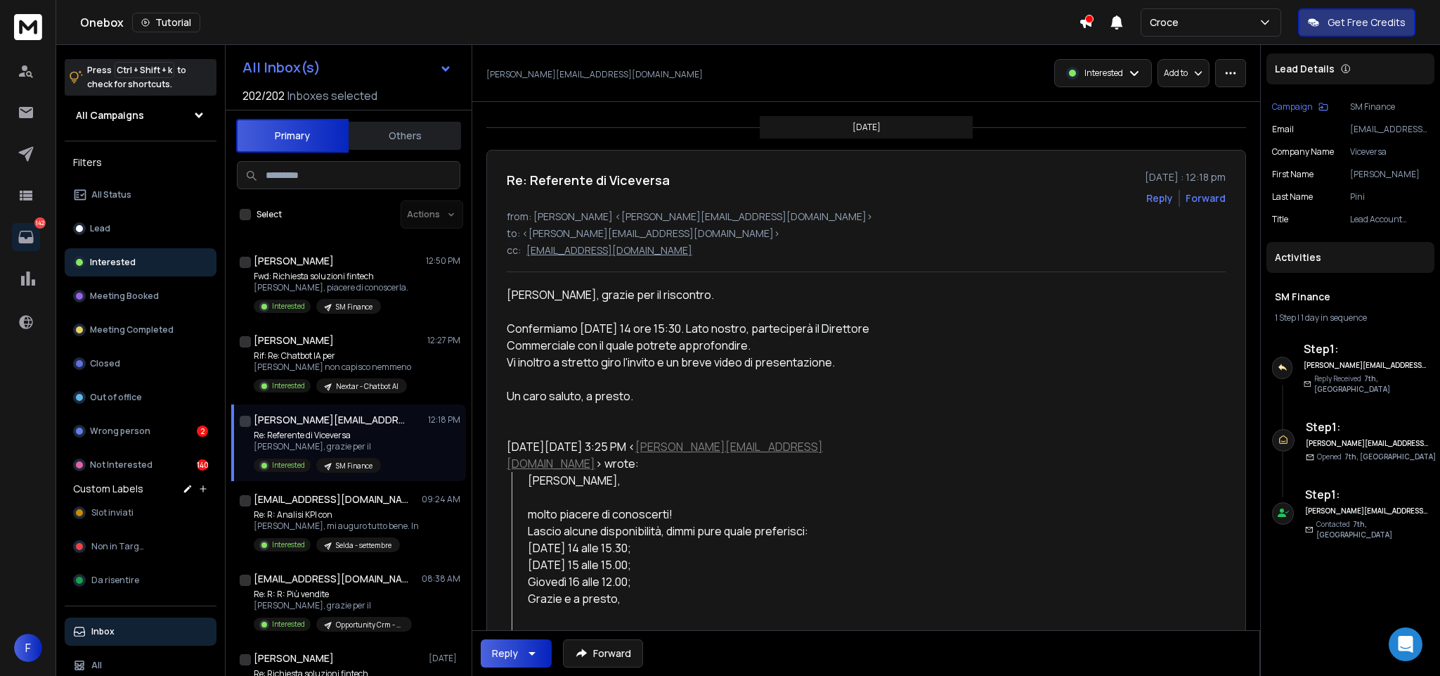
click at [1129, 67] on icon at bounding box center [1134, 72] width 11 height 11
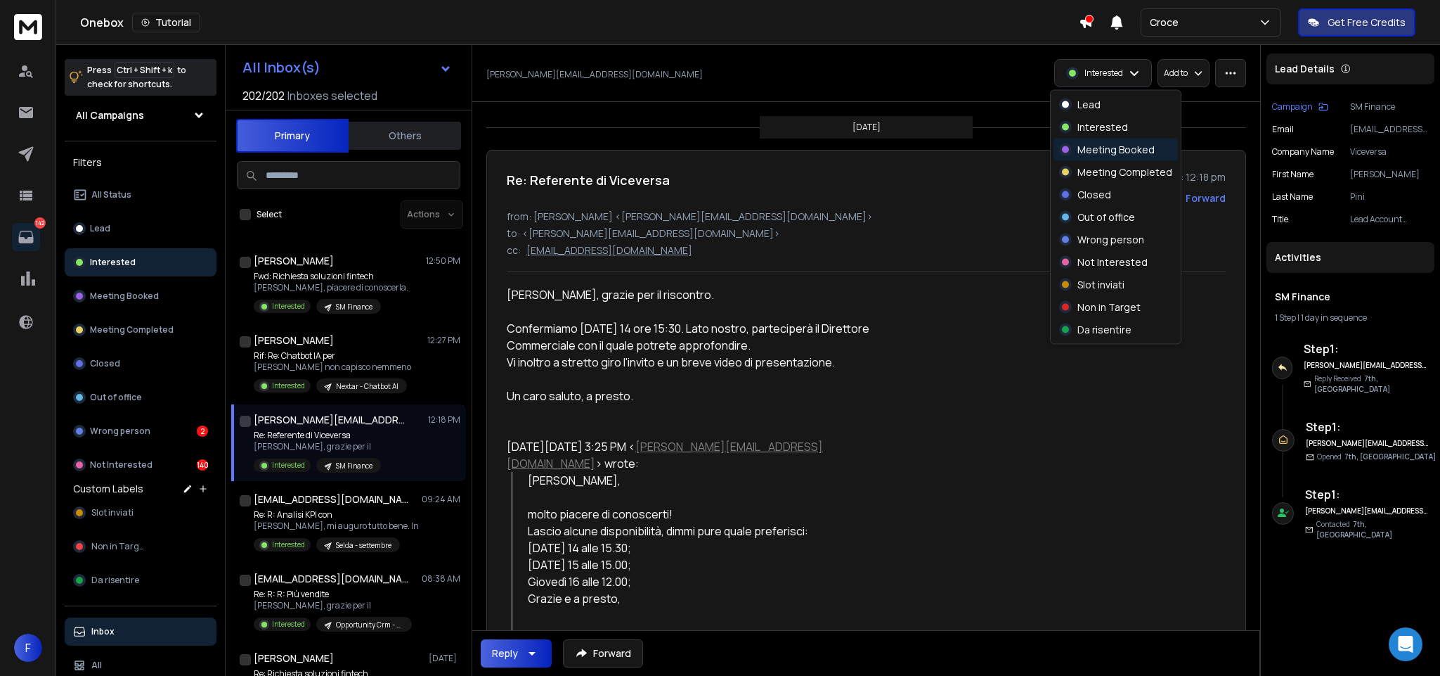
click at [1124, 146] on p "Meeting Booked" at bounding box center [1116, 150] width 77 height 14
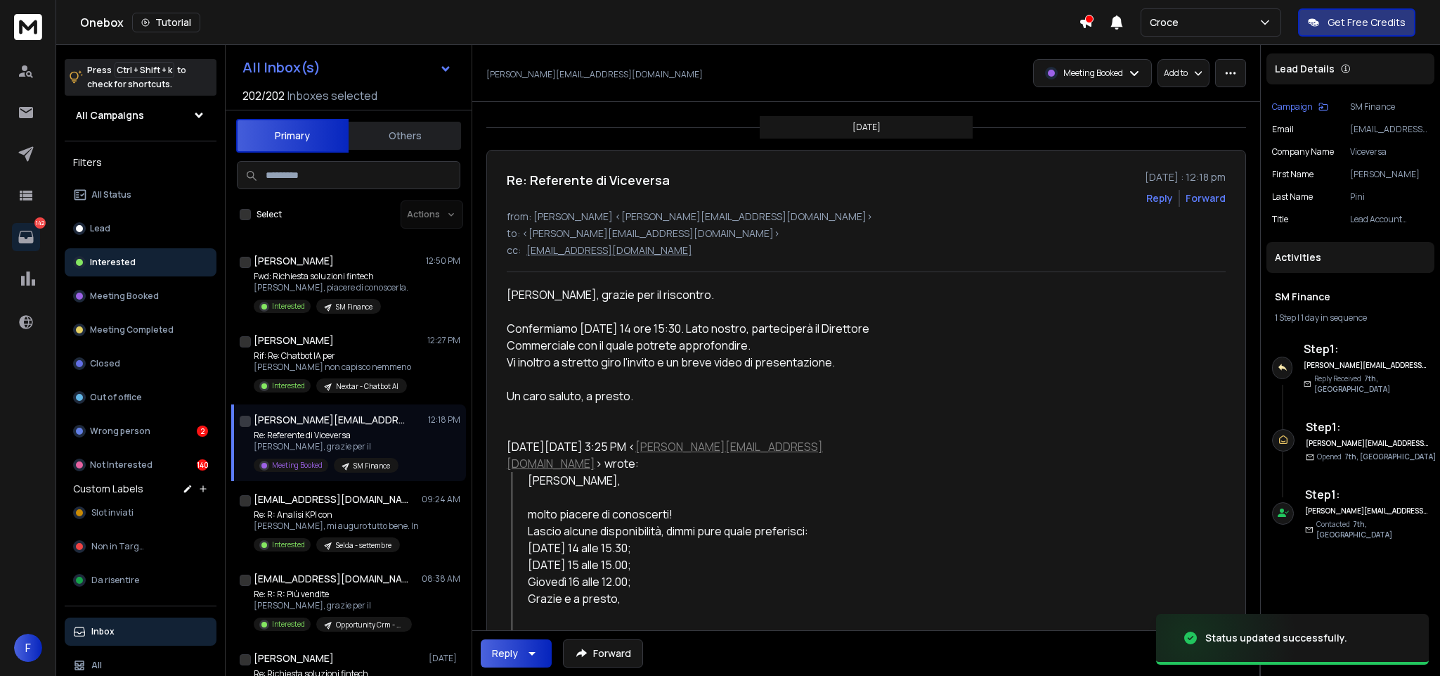
click at [876, 522] on div "Lascio alcune disponibilità, dimmi pure quale preferisci:" at bounding box center [723, 530] width 390 height 17
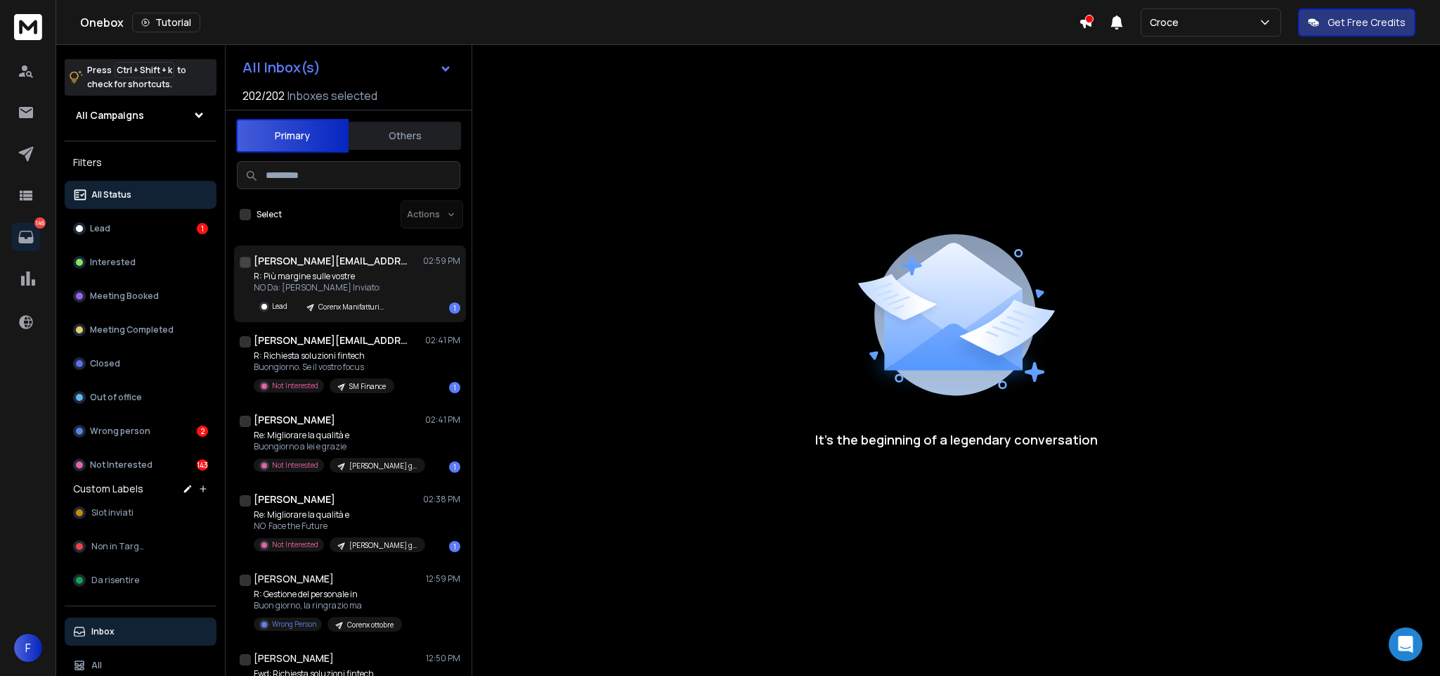
click at [410, 310] on div "R: Più margine sulle vostre NO Da: [PERSON_NAME] Inviato: Lead Corenx Manifattu…" at bounding box center [357, 292] width 207 height 43
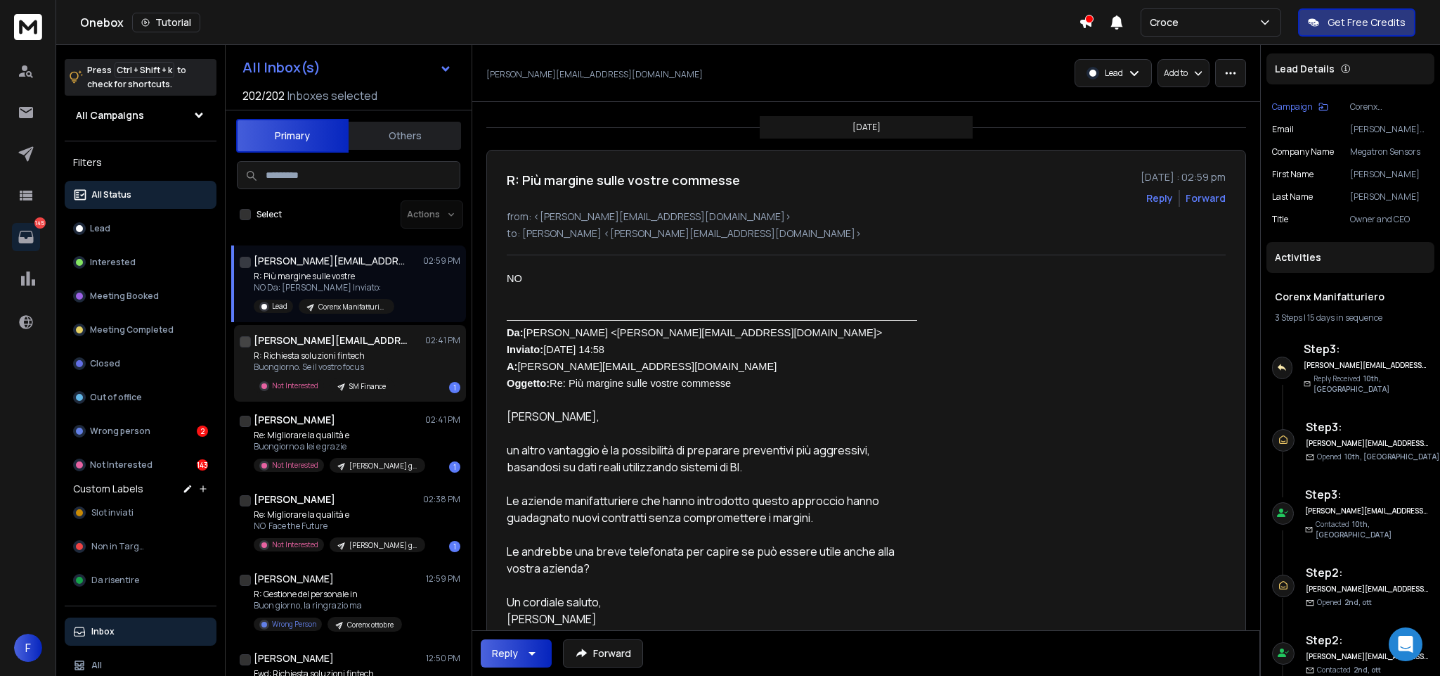
click at [370, 389] on p "SM Finance" at bounding box center [367, 386] width 37 height 11
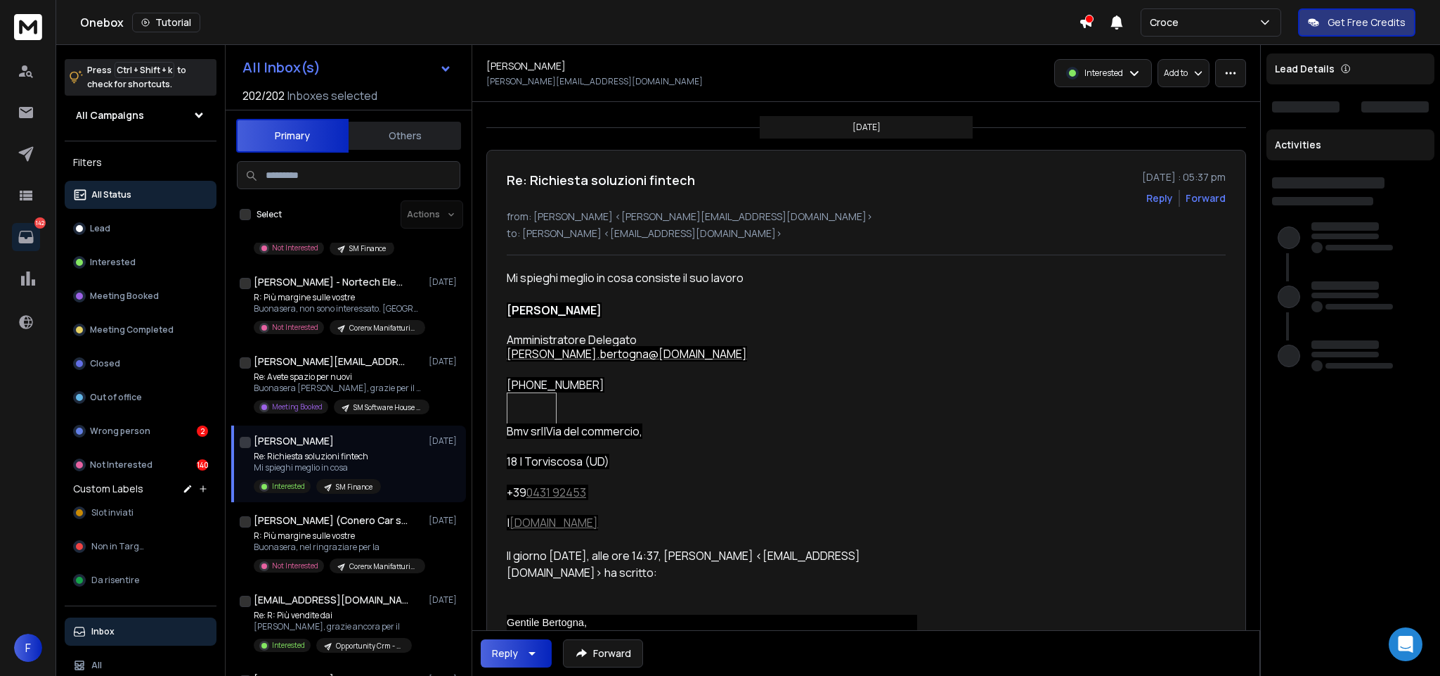
scroll to position [1411, 0]
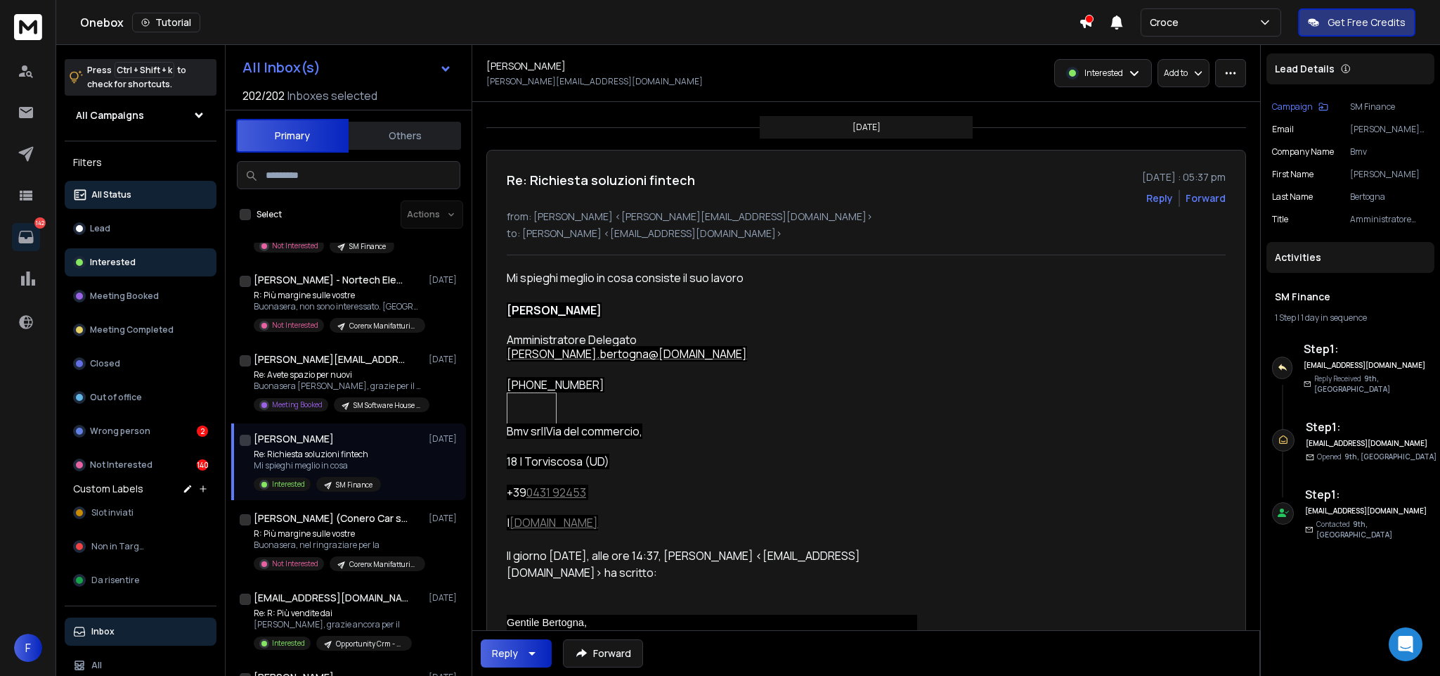
click at [117, 258] on p "Interested" at bounding box center [113, 262] width 46 height 11
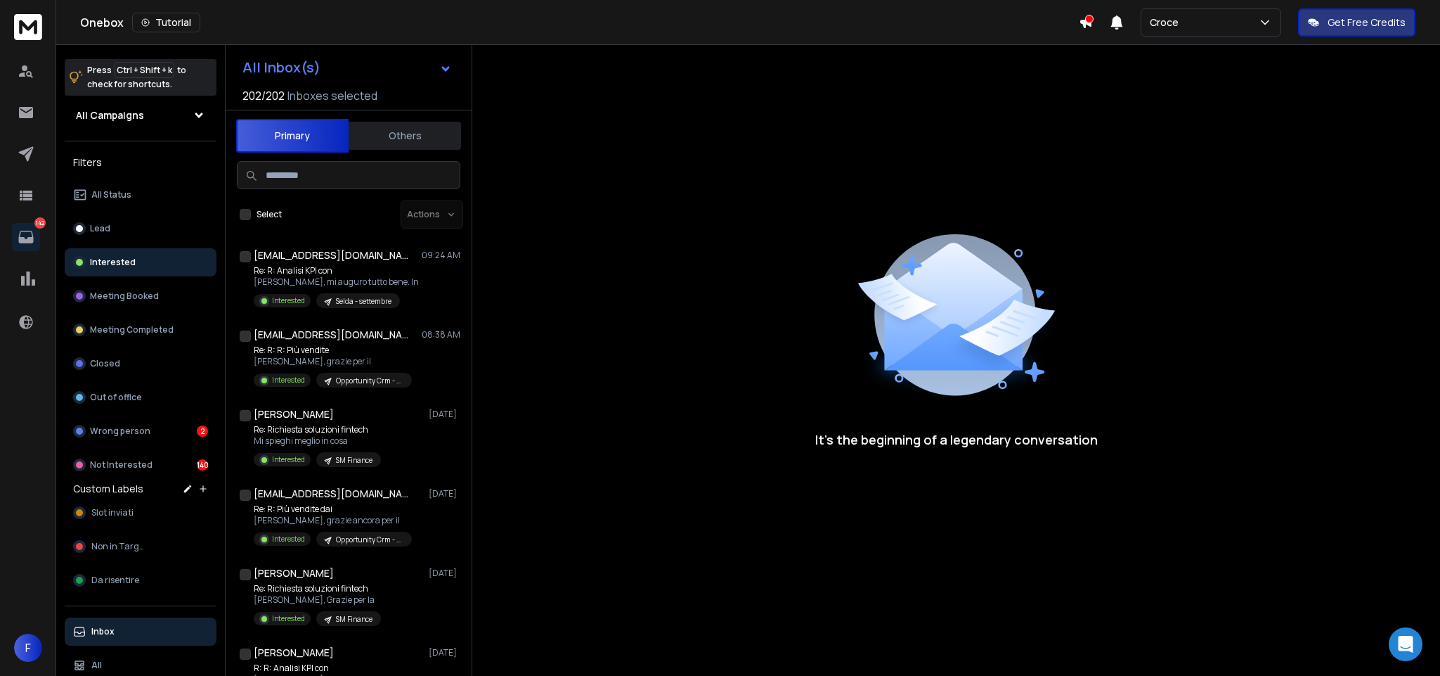
scroll to position [199, 0]
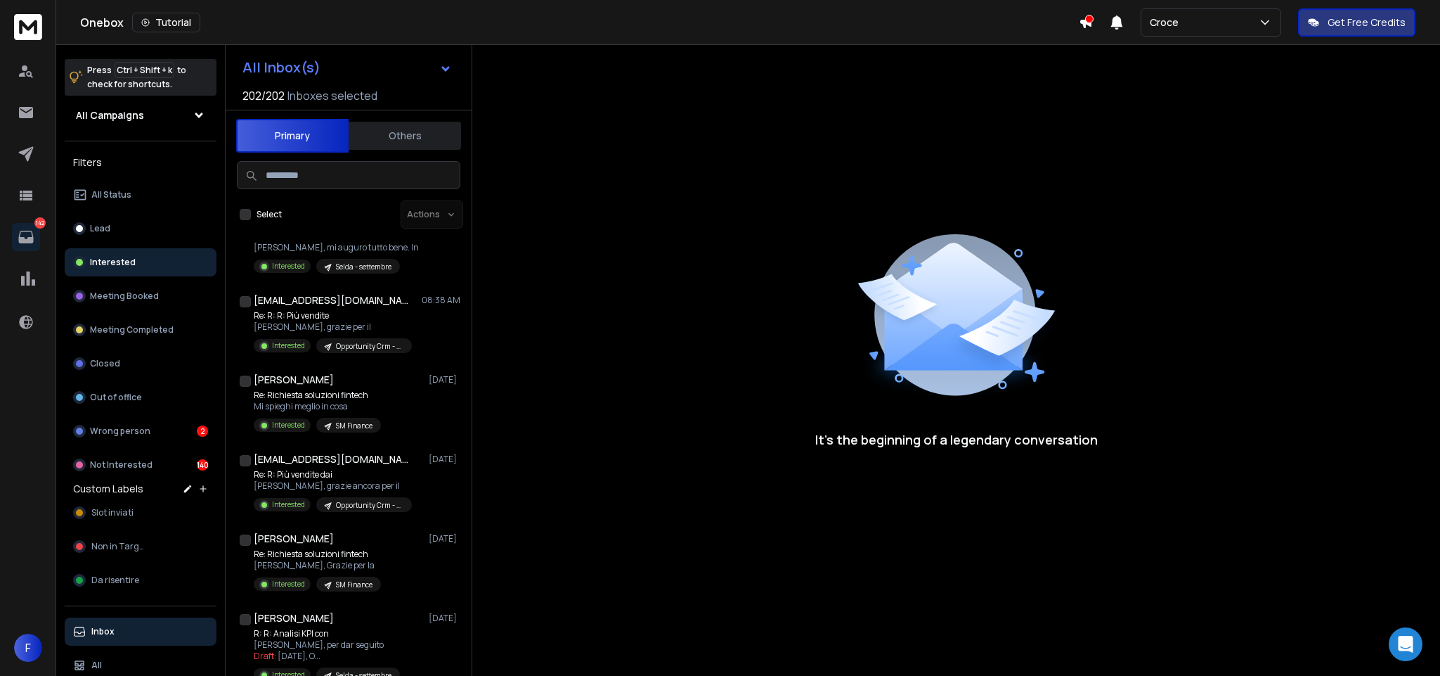
click at [463, 318] on div "[PERSON_NAME] 12:50 PM Fwd: Richiesta soluzioni fintech [PERSON_NAME], piacere …" at bounding box center [349, 493] width 246 height 500
drag, startPoint x: 466, startPoint y: 304, endPoint x: 462, endPoint y: 340, distance: 36.1
click at [462, 340] on div "[PERSON_NAME] 12:50 PM Fwd: Richiesta soluzioni fintech [PERSON_NAME], piacere …" at bounding box center [349, 493] width 246 height 500
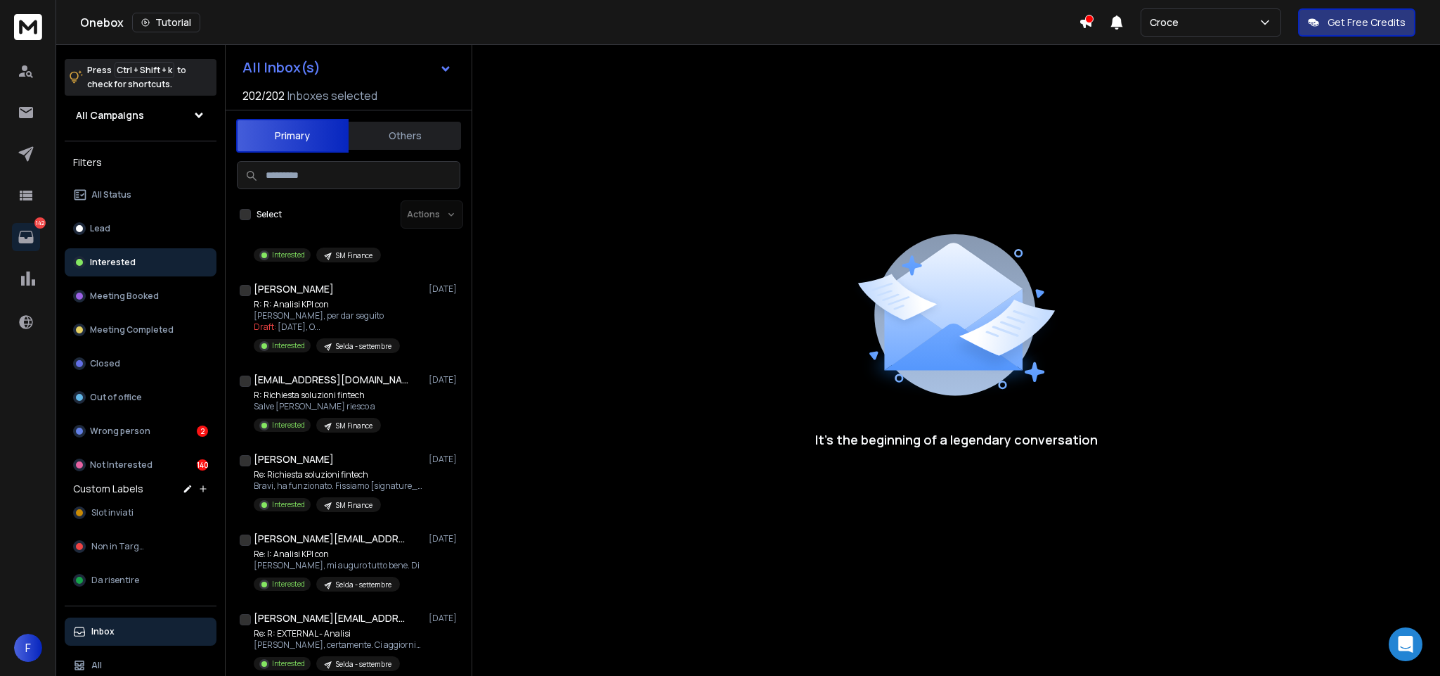
scroll to position [519, 0]
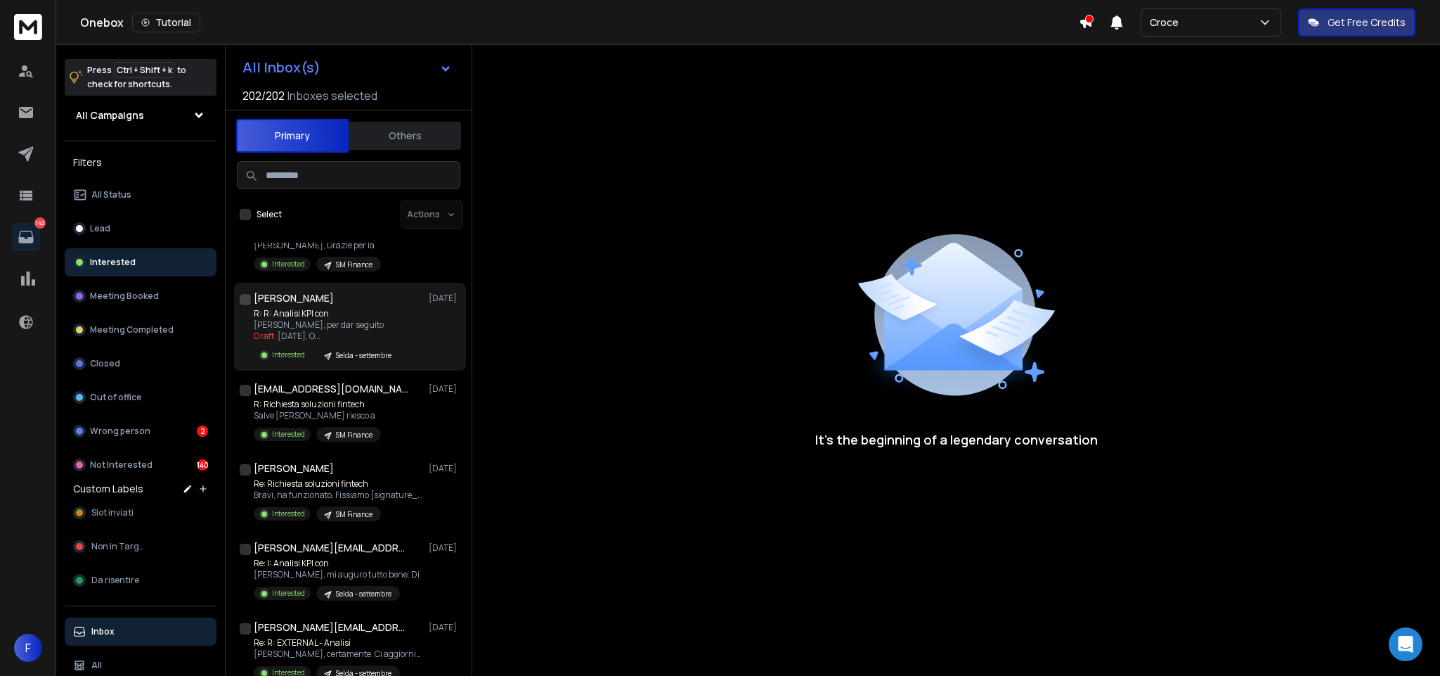
click at [420, 346] on div "R: R: Analisi KPI con [PERSON_NAME], per dar seguito Draft: [DATE], O ... Inter…" at bounding box center [357, 335] width 207 height 54
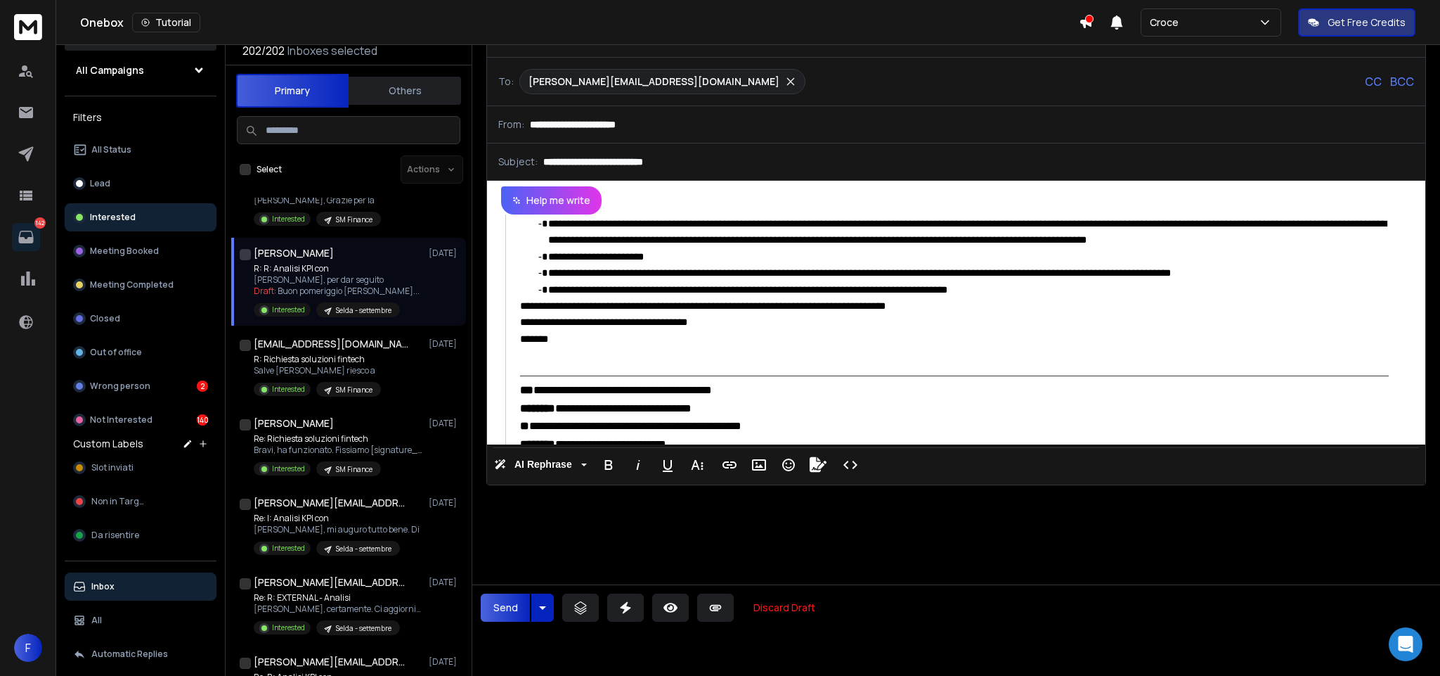
scroll to position [118, 0]
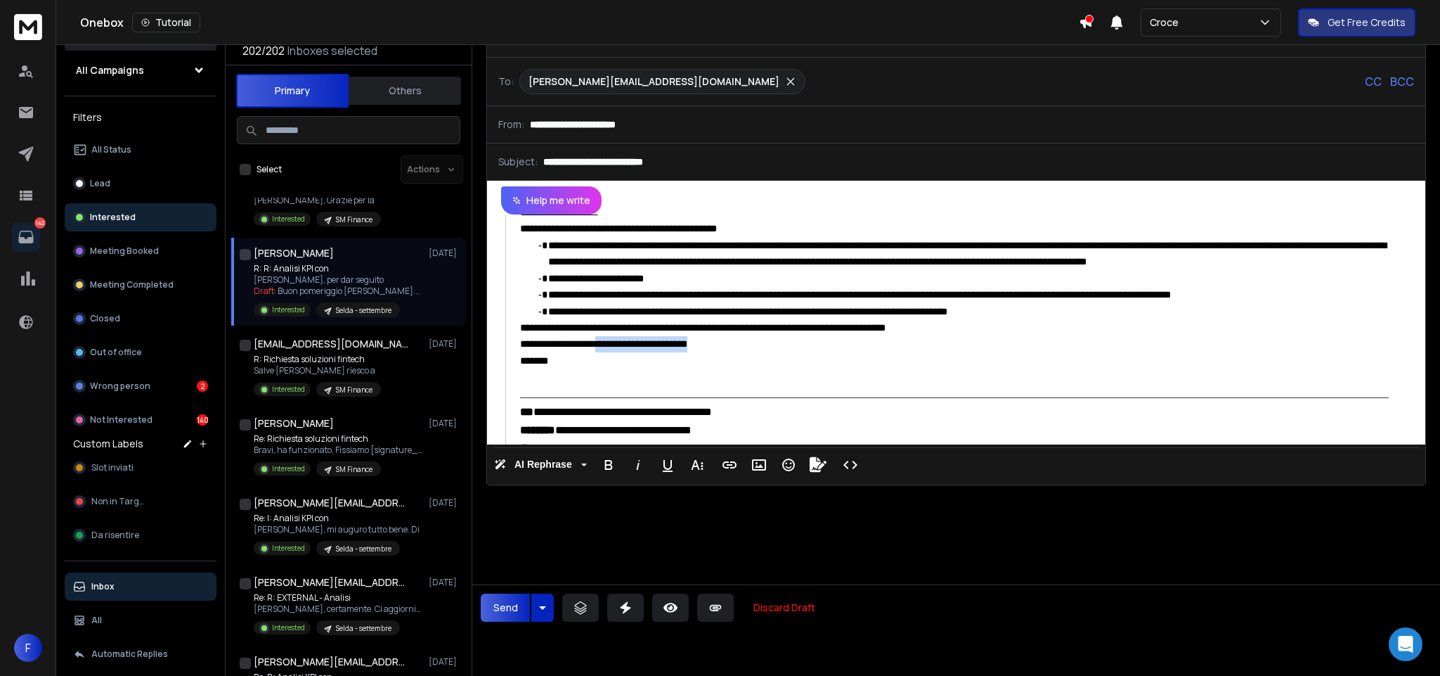
drag, startPoint x: 679, startPoint y: 344, endPoint x: 589, endPoint y: 344, distance: 90.0
click at [589, 344] on div "**********" at bounding box center [956, 344] width 872 height 16
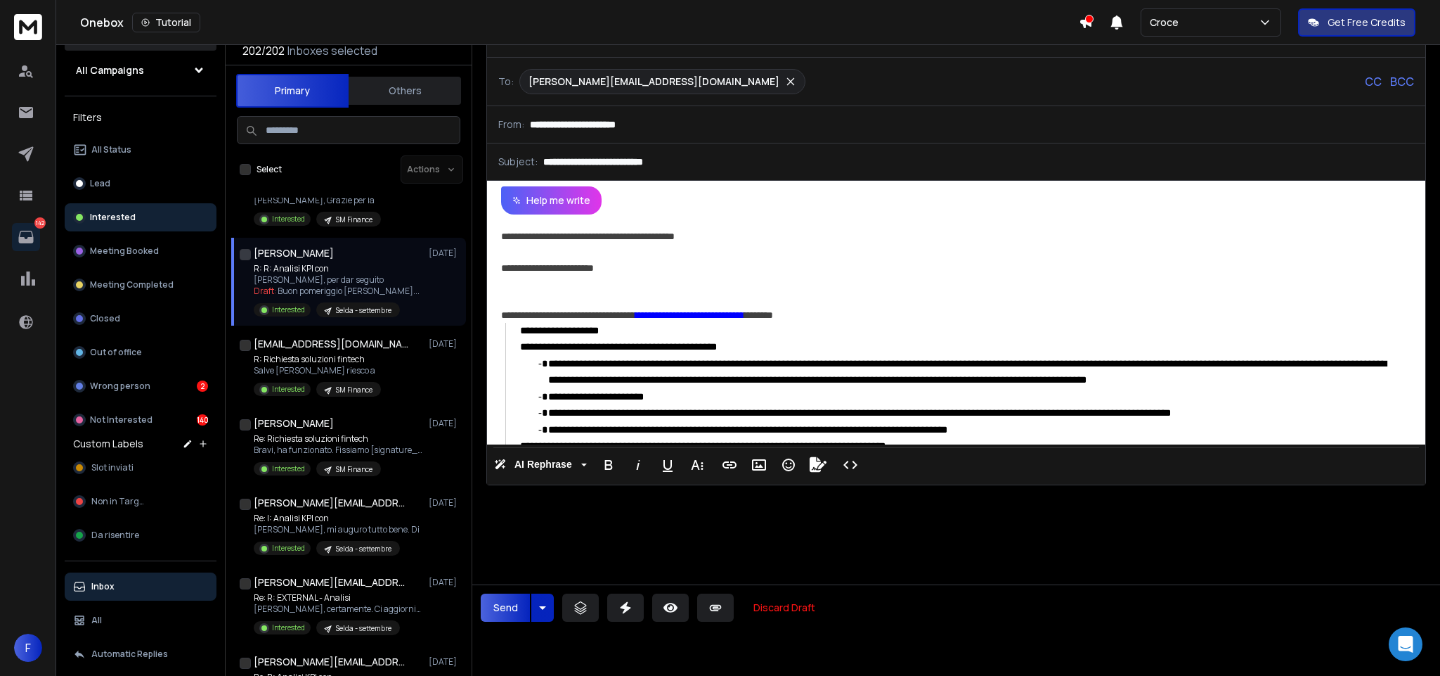
click at [784, 256] on div at bounding box center [953, 251] width 905 height 15
click at [765, 268] on div "**********" at bounding box center [946, 267] width 890 height 15
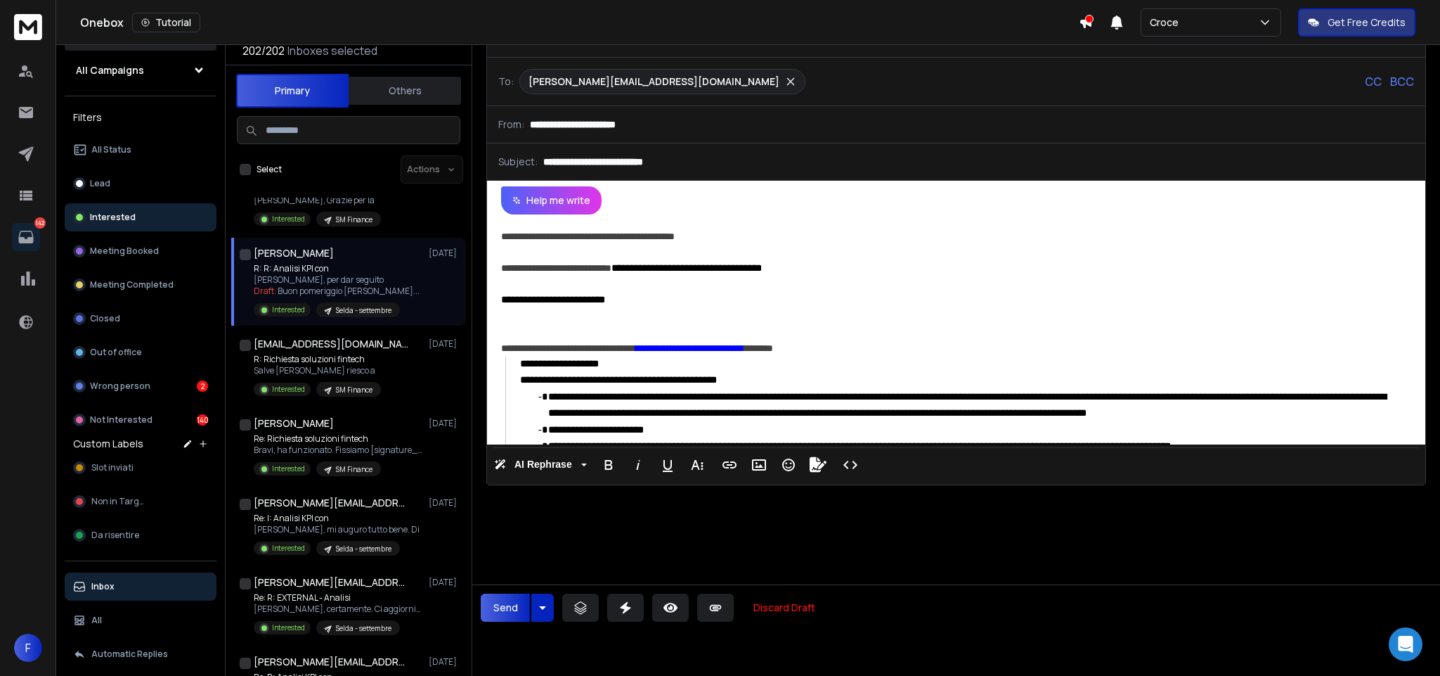
click at [500, 612] on button "Send" at bounding box center [505, 607] width 49 height 28
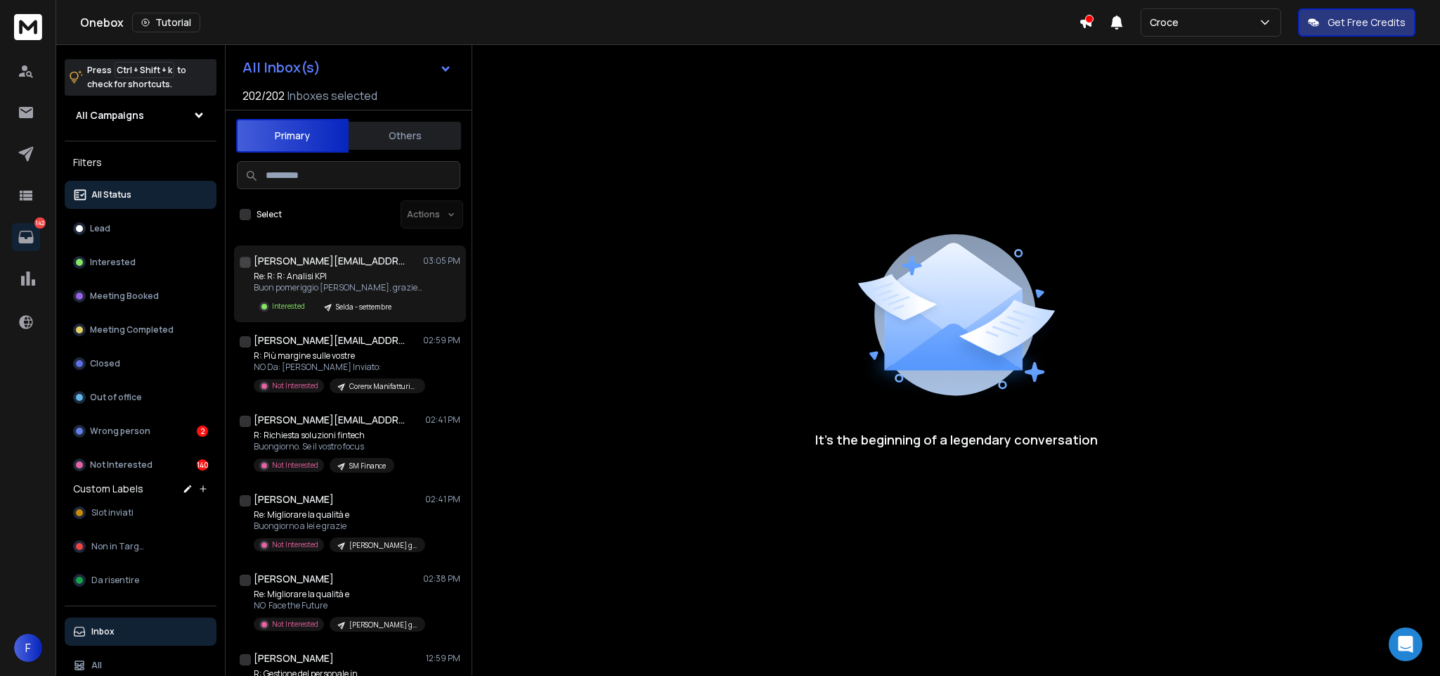
click at [357, 295] on div "Re: R: R: Analisi KPI Buon pomeriggio Daniela, grazie per Interested Selda - se…" at bounding box center [338, 292] width 169 height 43
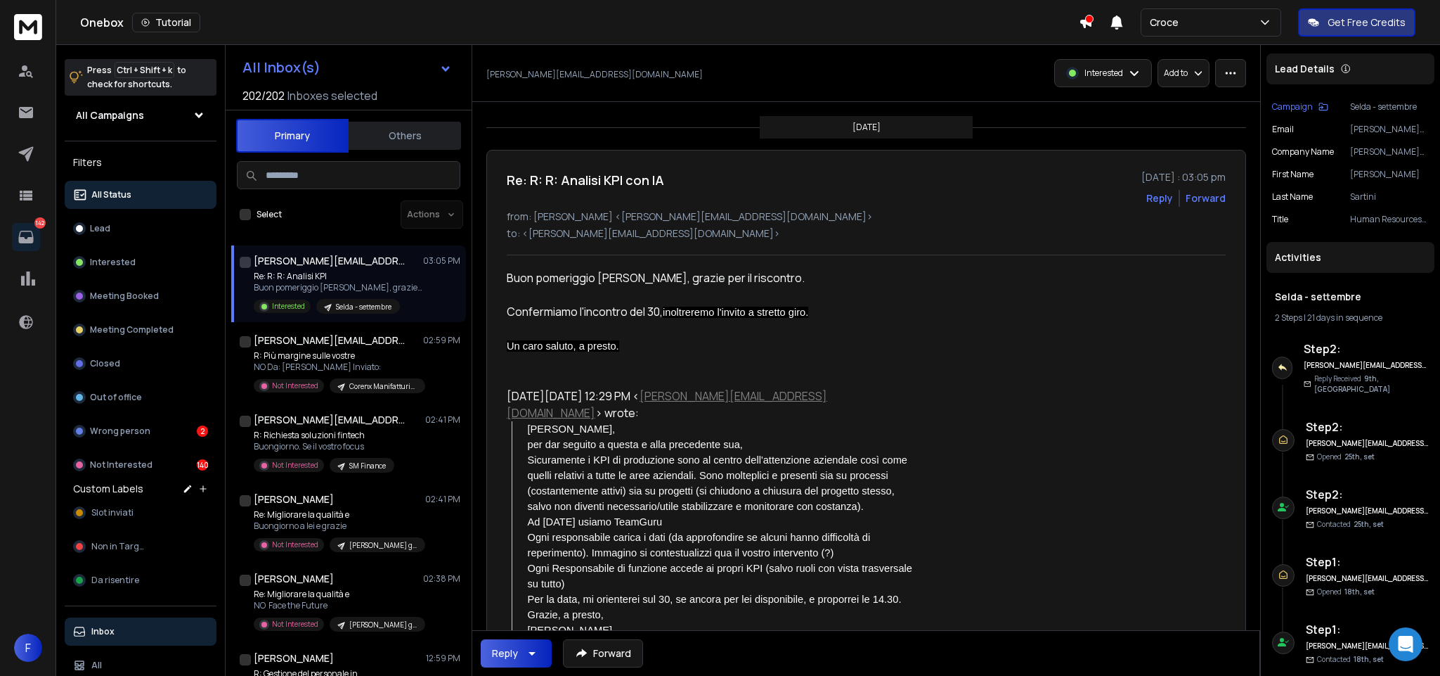
click at [1118, 81] on div "Interested" at bounding box center [1103, 73] width 96 height 27
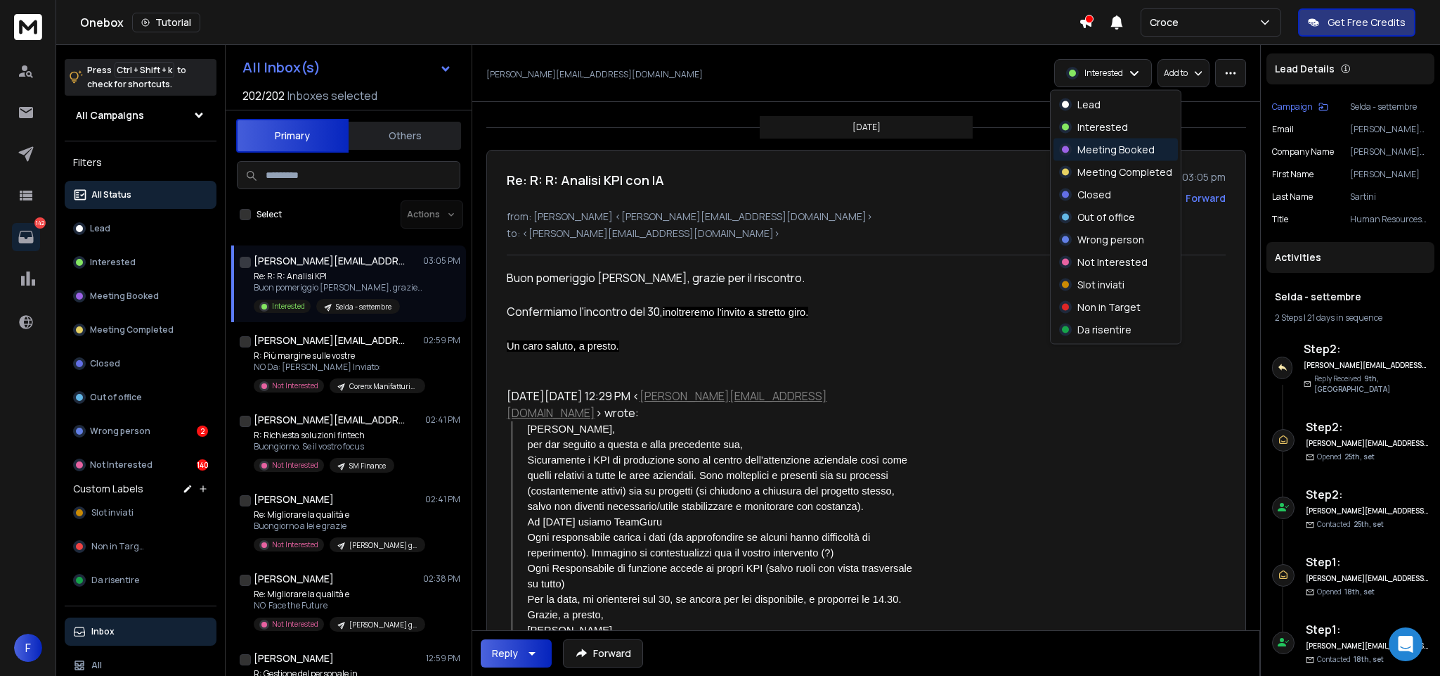
click at [1101, 150] on p "Meeting Booked" at bounding box center [1116, 150] width 77 height 14
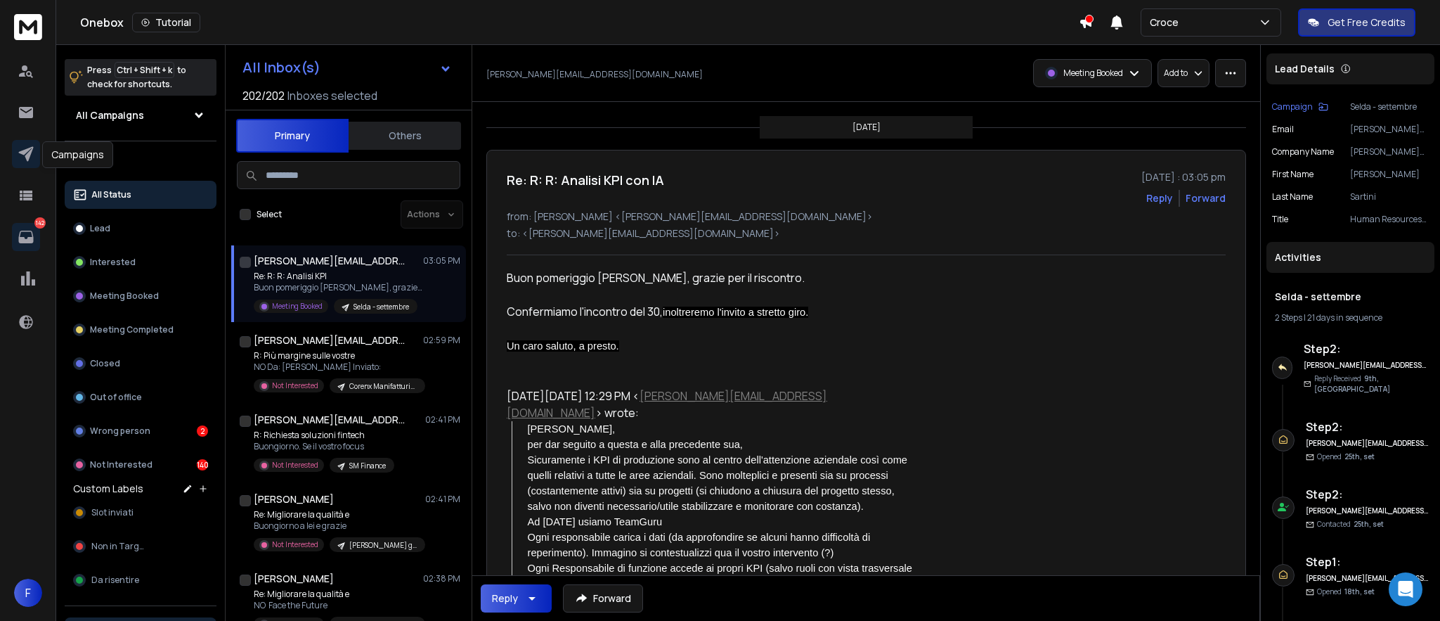
click at [19, 154] on icon at bounding box center [25, 154] width 15 height 15
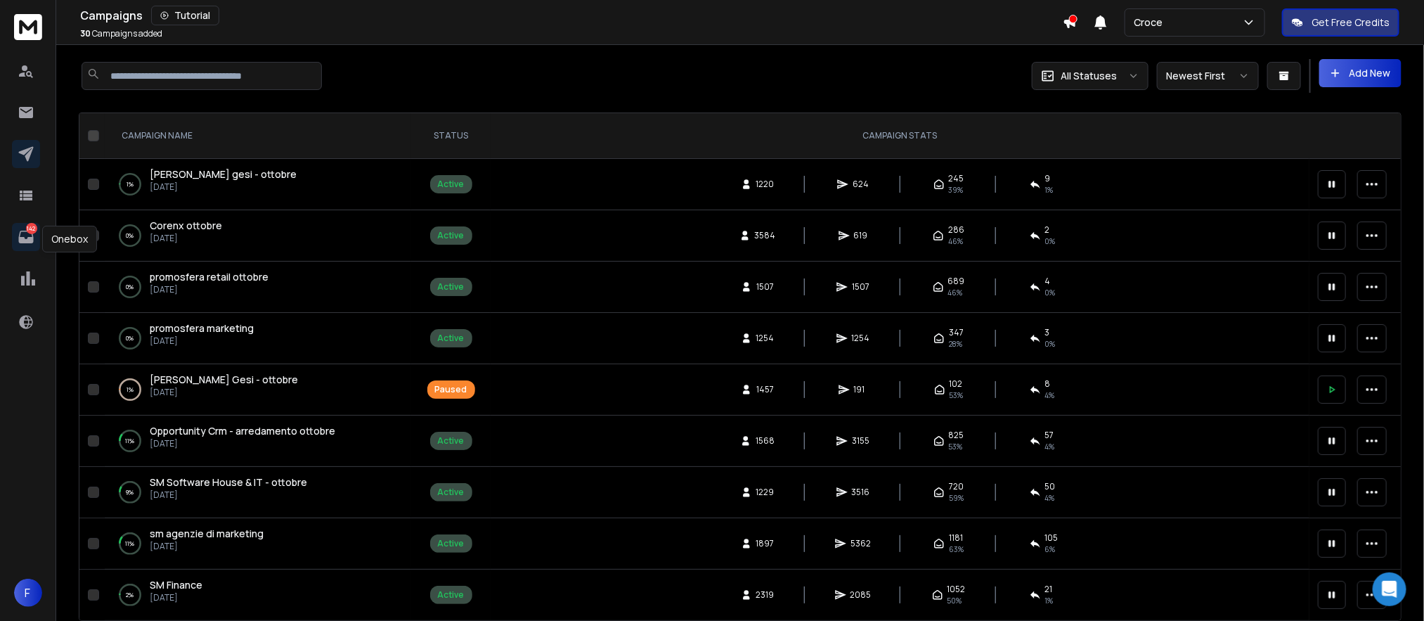
click at [25, 239] on icon at bounding box center [26, 236] width 17 height 17
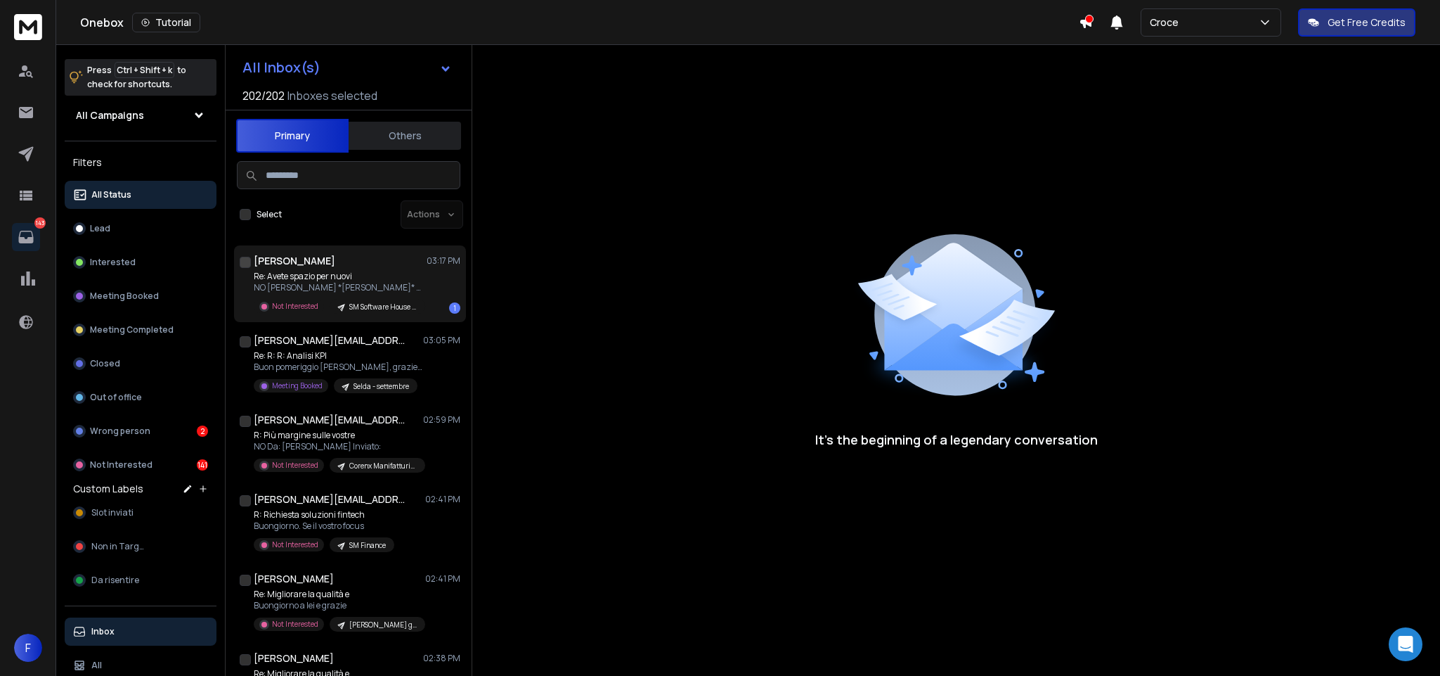
click at [420, 295] on div "Re: Avete spazio per nuovi NO [PERSON_NAME] *[PERSON_NAME]* *CTO & Not Interest…" at bounding box center [340, 292] width 172 height 43
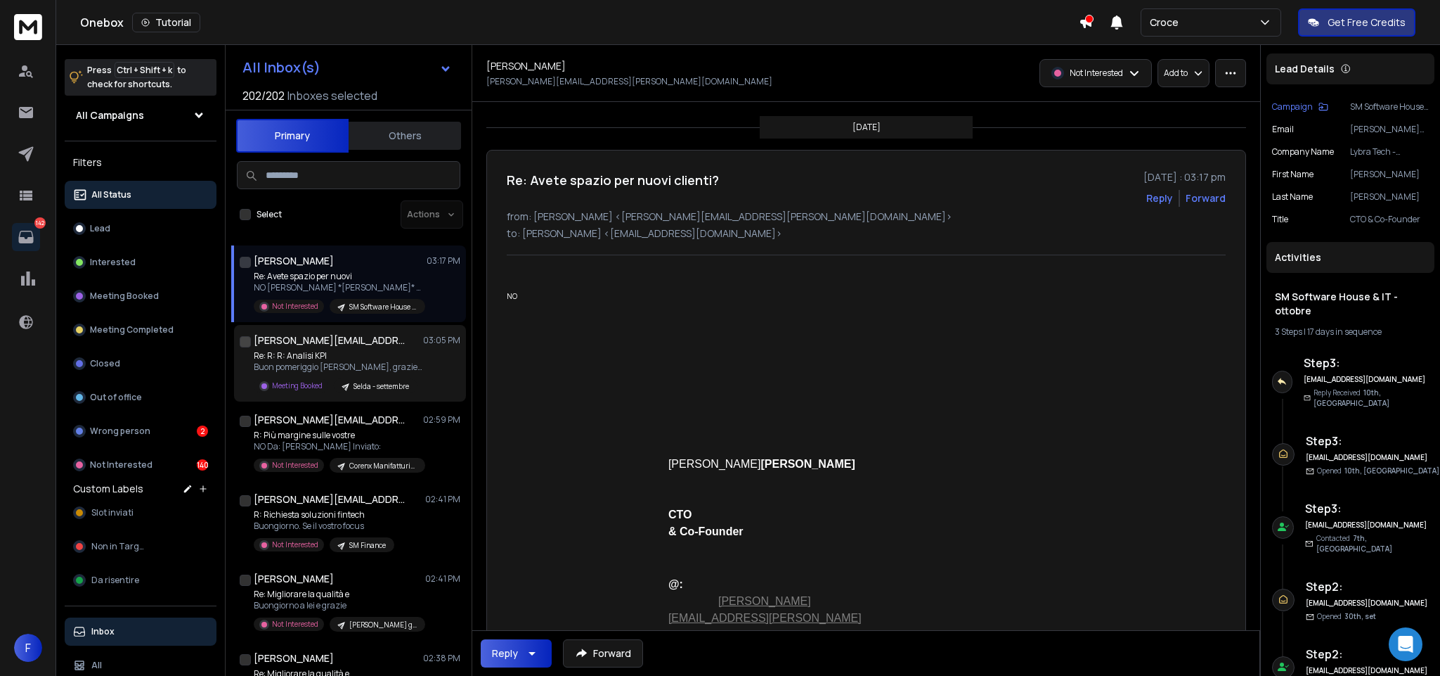
click at [304, 353] on p "Re: R: R: Analisi KPI" at bounding box center [338, 355] width 169 height 11
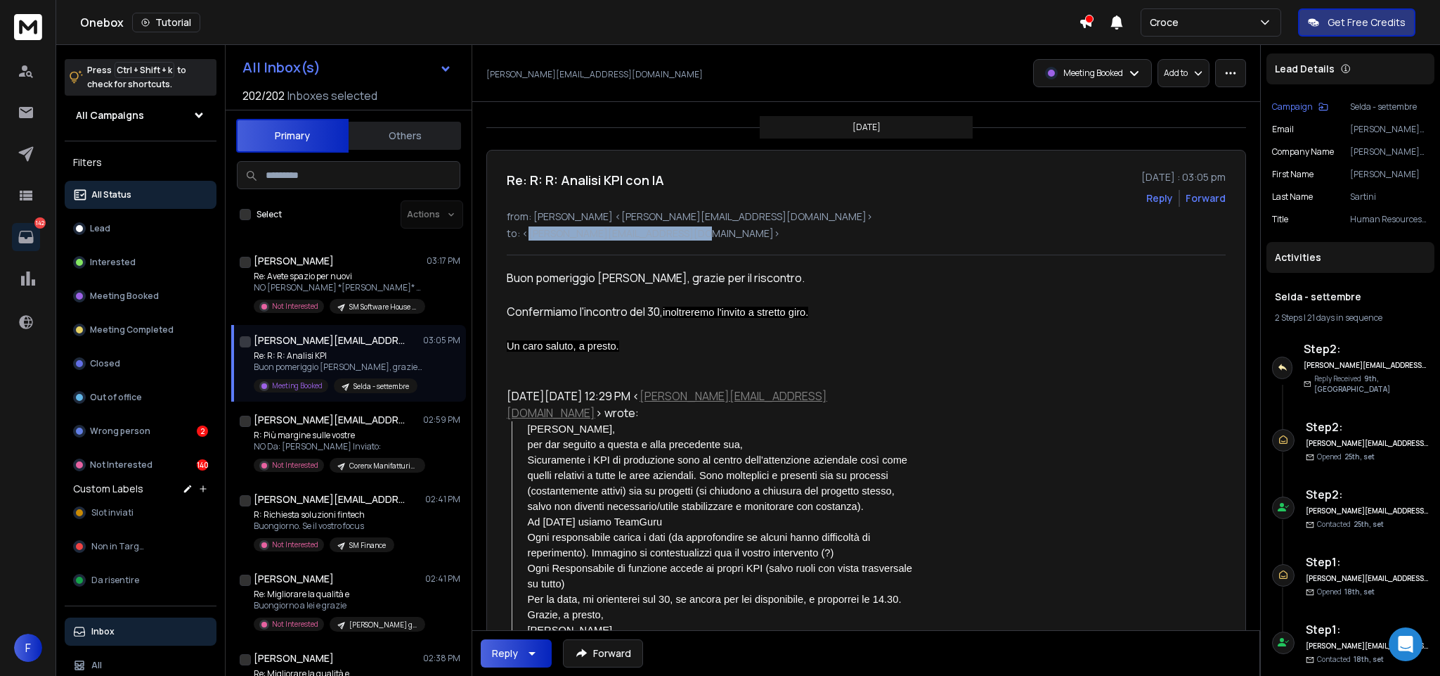
drag, startPoint x: 534, startPoint y: 233, endPoint x: 686, endPoint y: 233, distance: 151.8
click at [675, 231] on p "to: <daniela.sartini@matteigroup.com>" at bounding box center [866, 233] width 719 height 14
copy p "[PERSON_NAME][EMAIL_ADDRESS][DOMAIN_NAME]"
click at [735, 420] on div "On Thursday, Oct 9, 2025 at 12:29 PM < daniela.sartini@matteigroup.com > wrote:" at bounding box center [712, 404] width 411 height 34
